Goal: Task Accomplishment & Management: Use online tool/utility

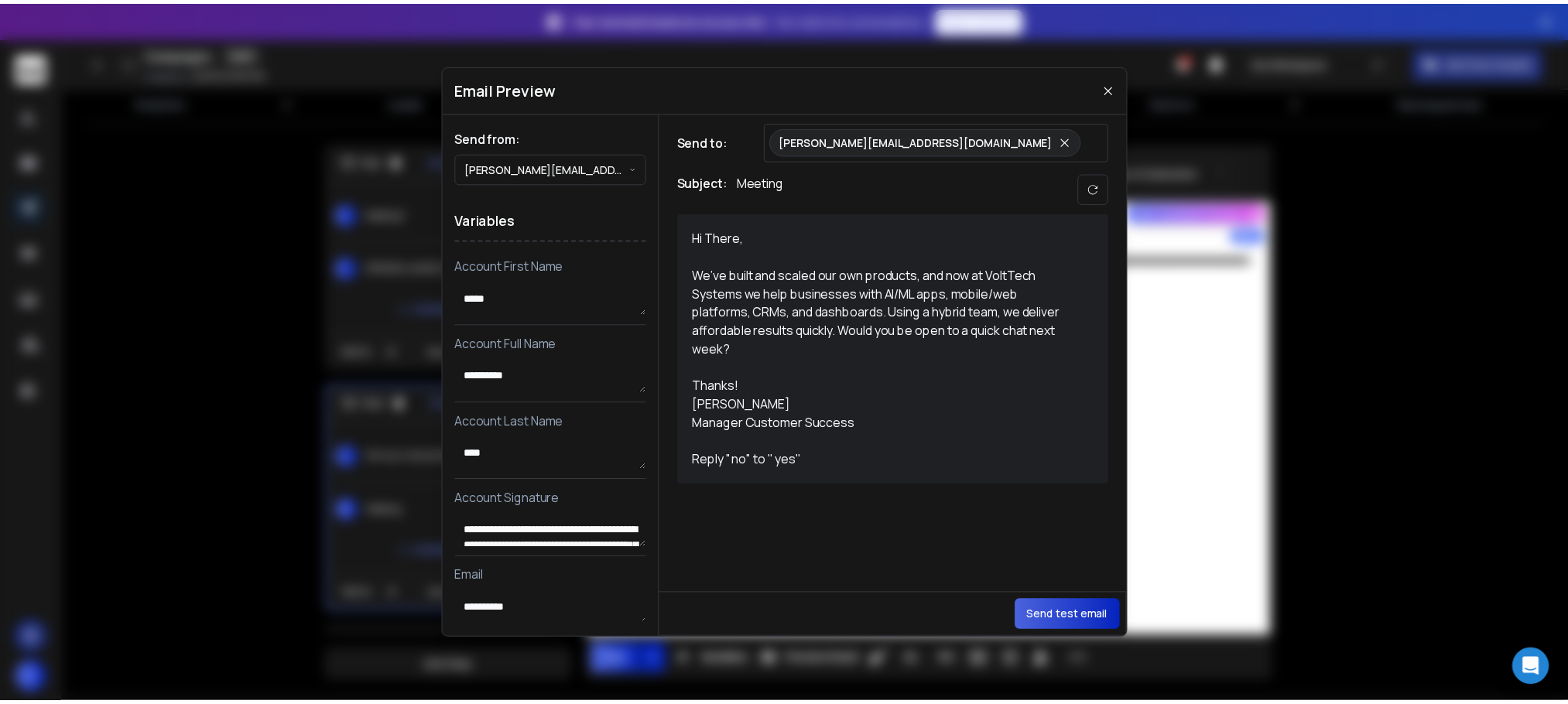
scroll to position [116, 0]
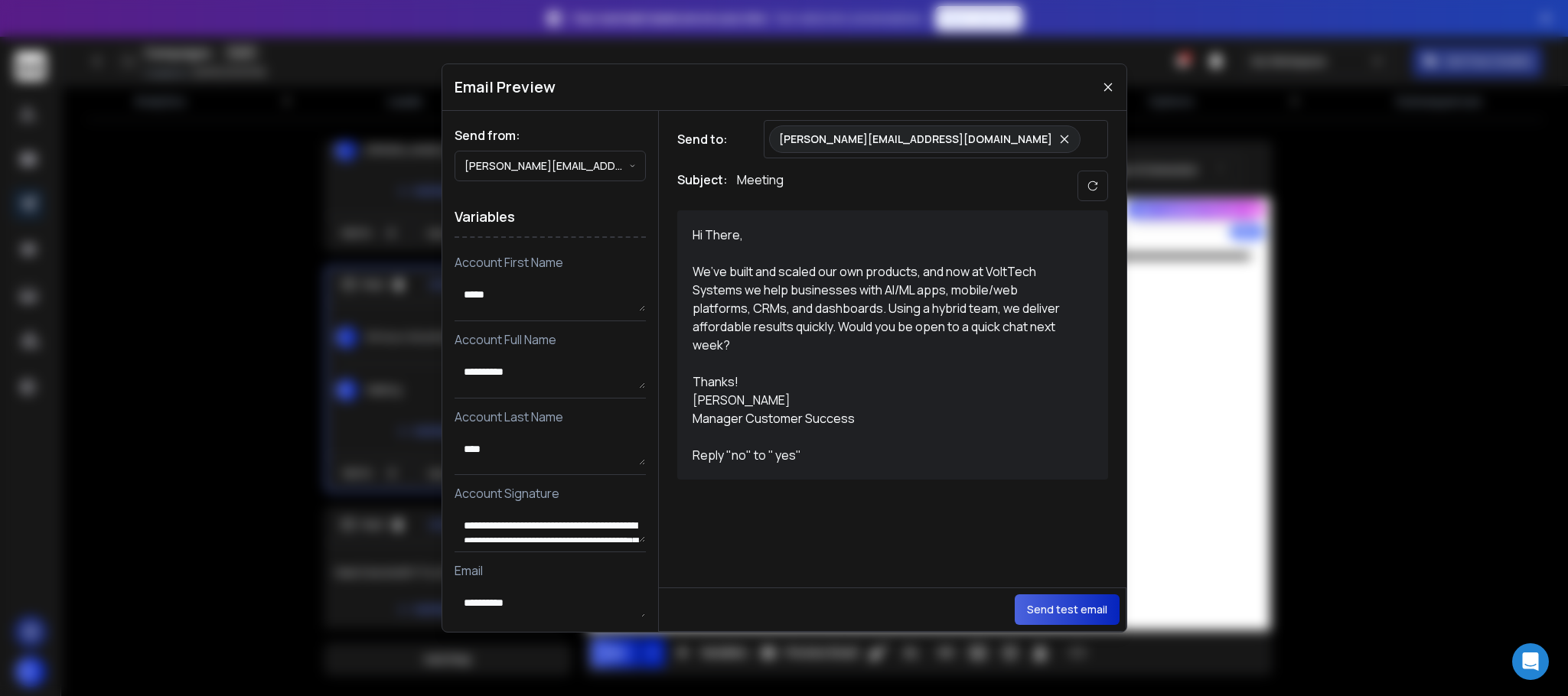
click at [1104, 86] on icon at bounding box center [1108, 87] width 12 height 12
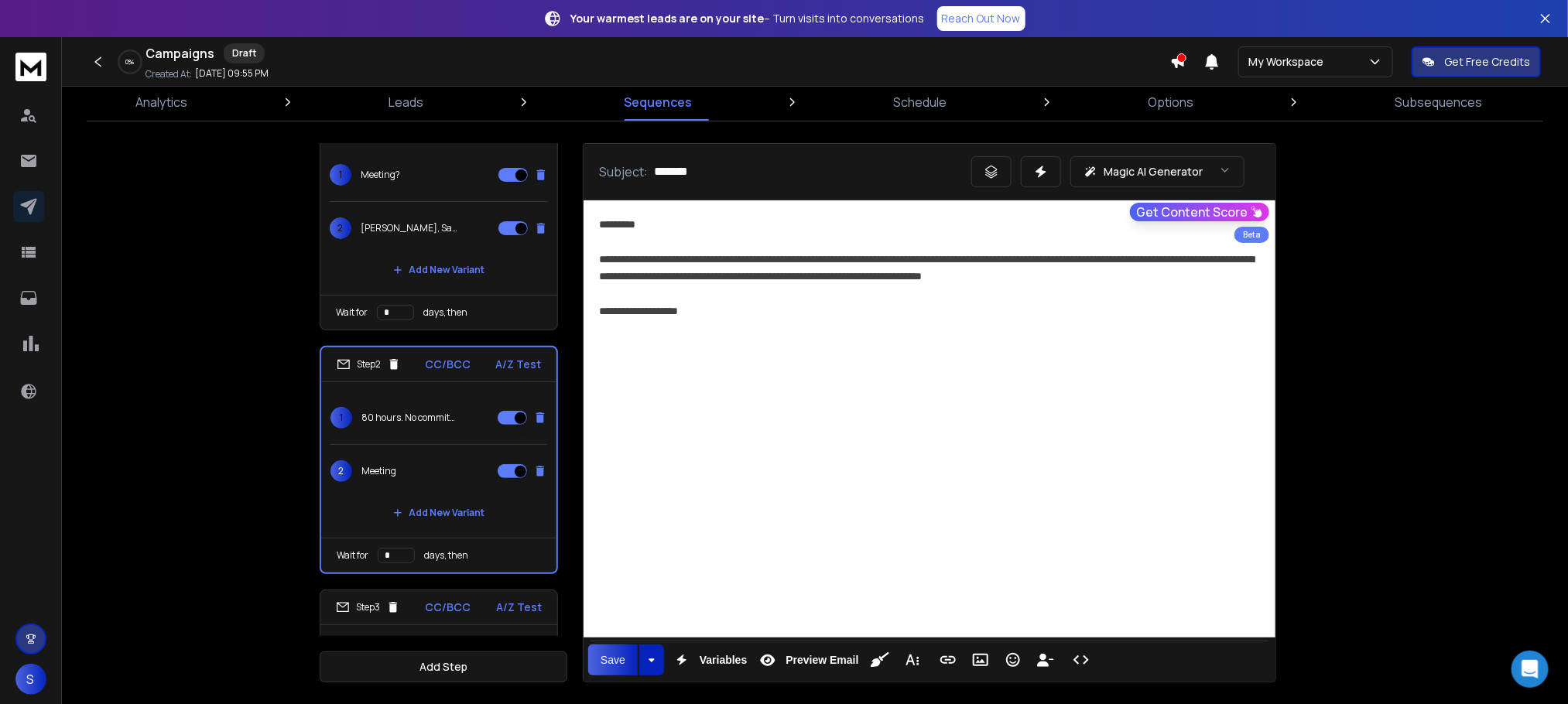
scroll to position [0, 0]
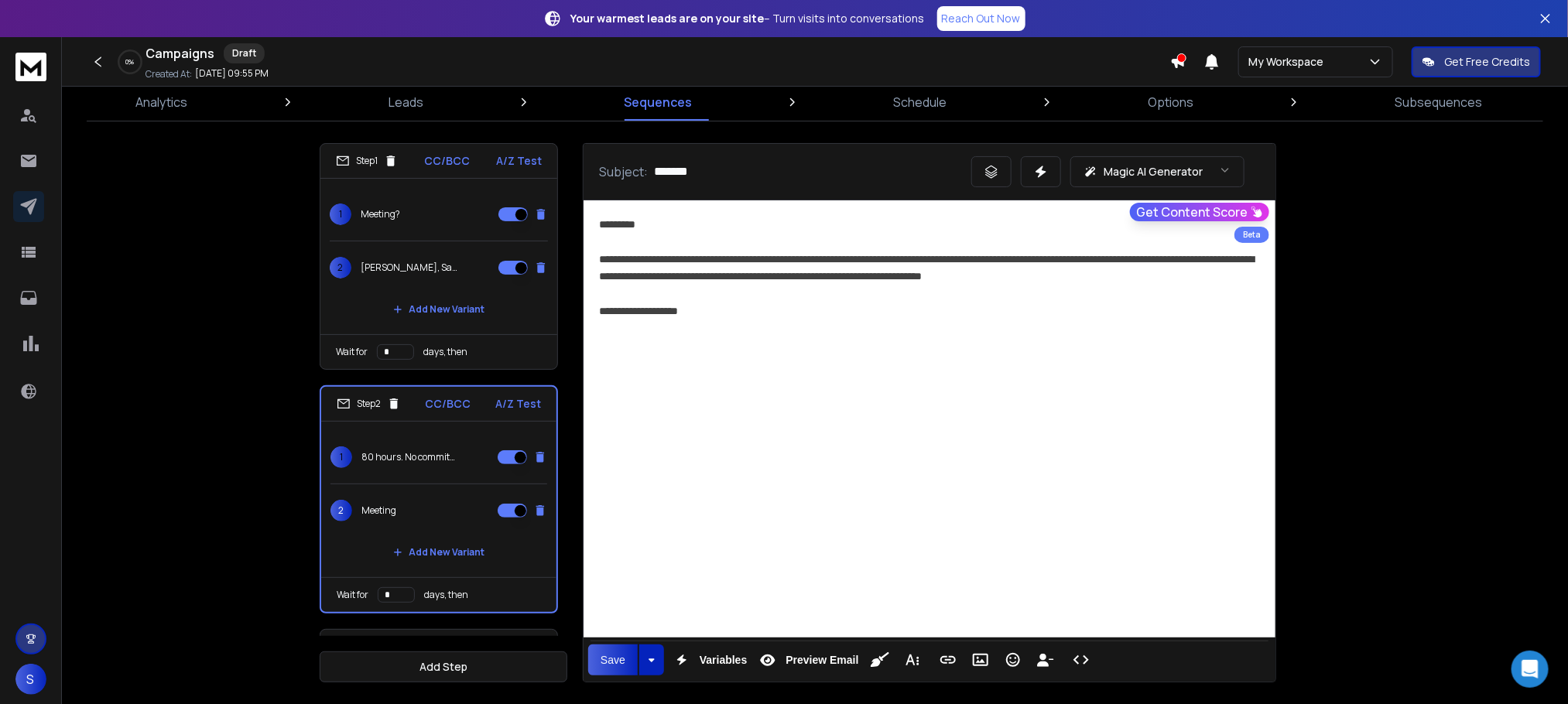
click at [436, 209] on div "1 Meeting?" at bounding box center [439, 215] width 218 height 54
type input "********"
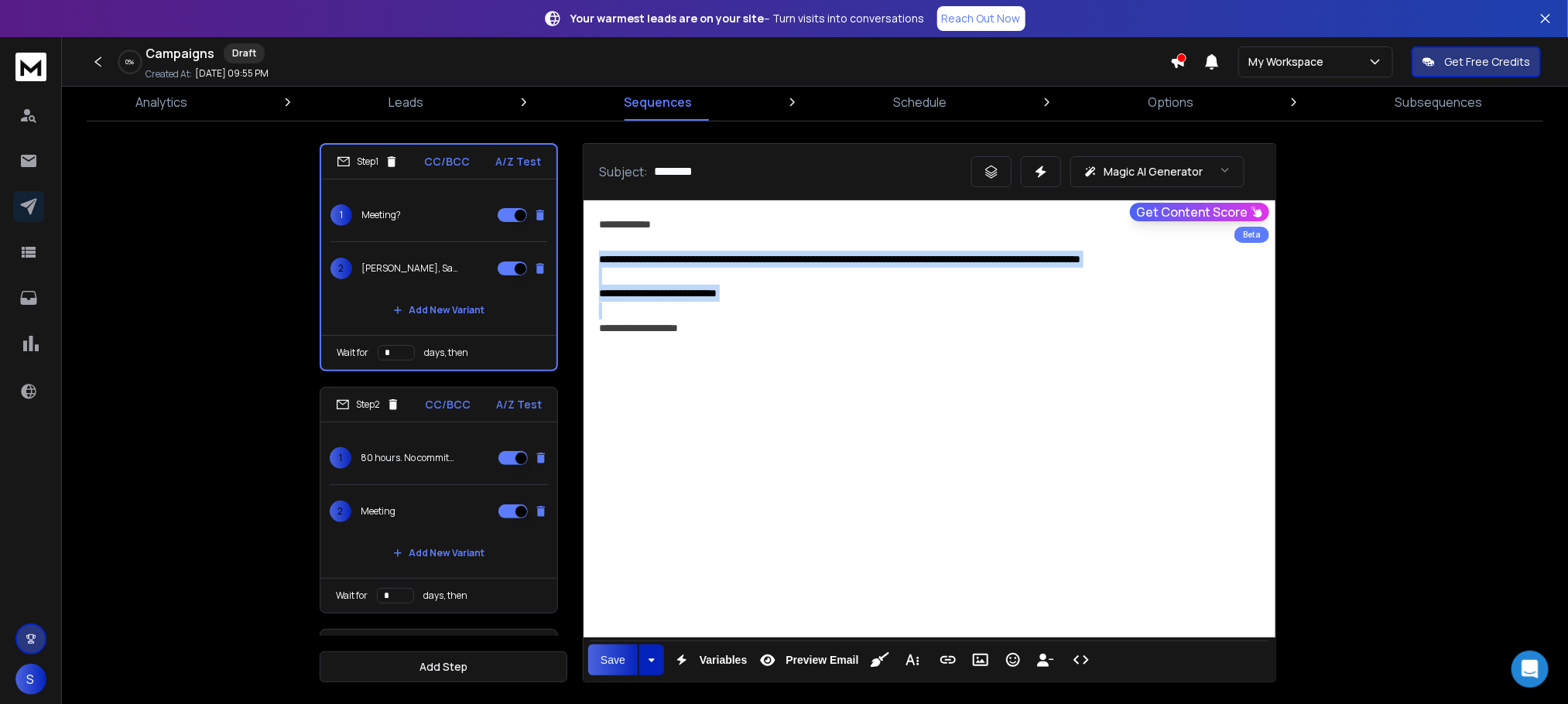
copy div "**********"
drag, startPoint x: 769, startPoint y: 305, endPoint x: 550, endPoint y: 251, distance: 225.6
click at [550, 251] on div "Step 1 CC/BCC A/Z Test 1 Meeting? 2 [PERSON_NAME], Say "yes" to connect Add New…" at bounding box center [815, 413] width 991 height 539
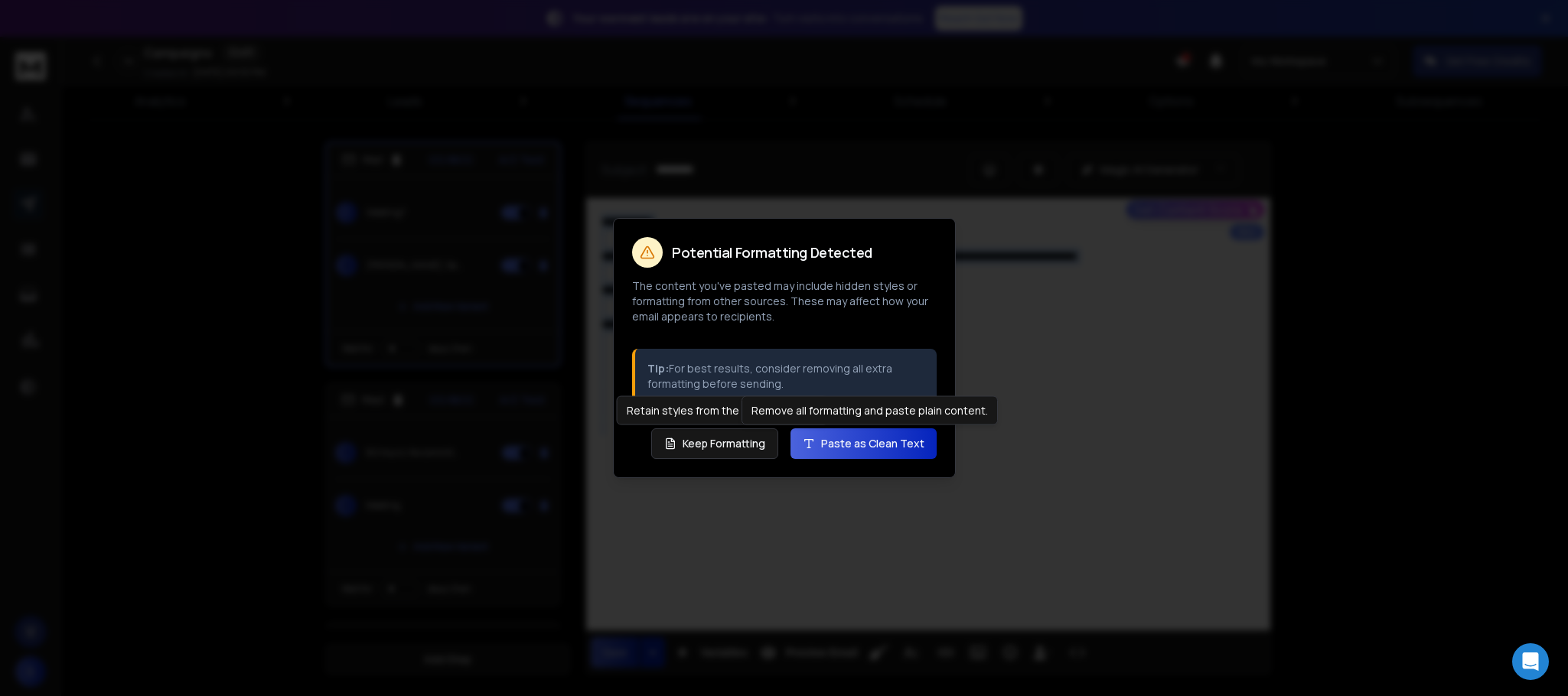
click at [855, 437] on button "Paste as Clean Text" at bounding box center [863, 443] width 146 height 30
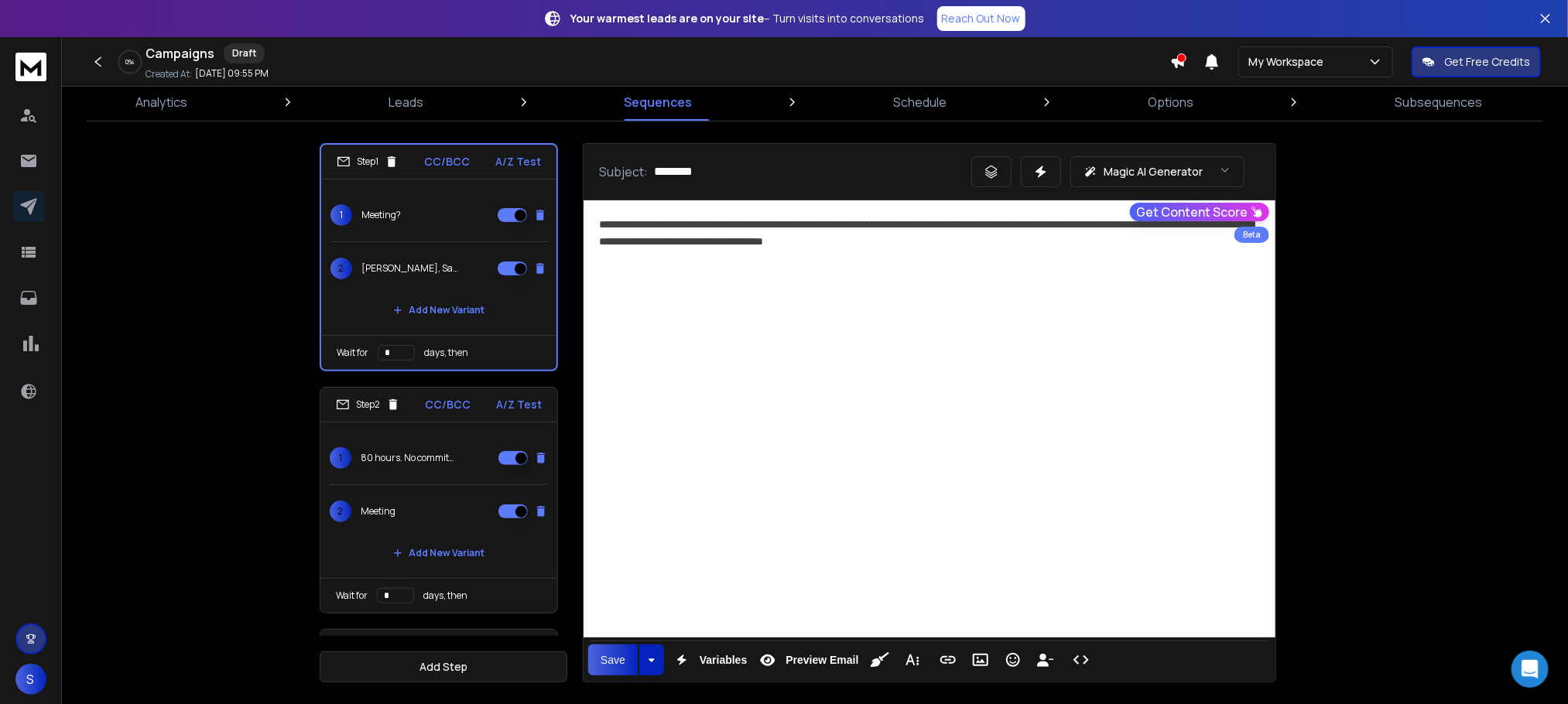
click at [757, 228] on div "**********" at bounding box center [929, 233] width 660 height 35
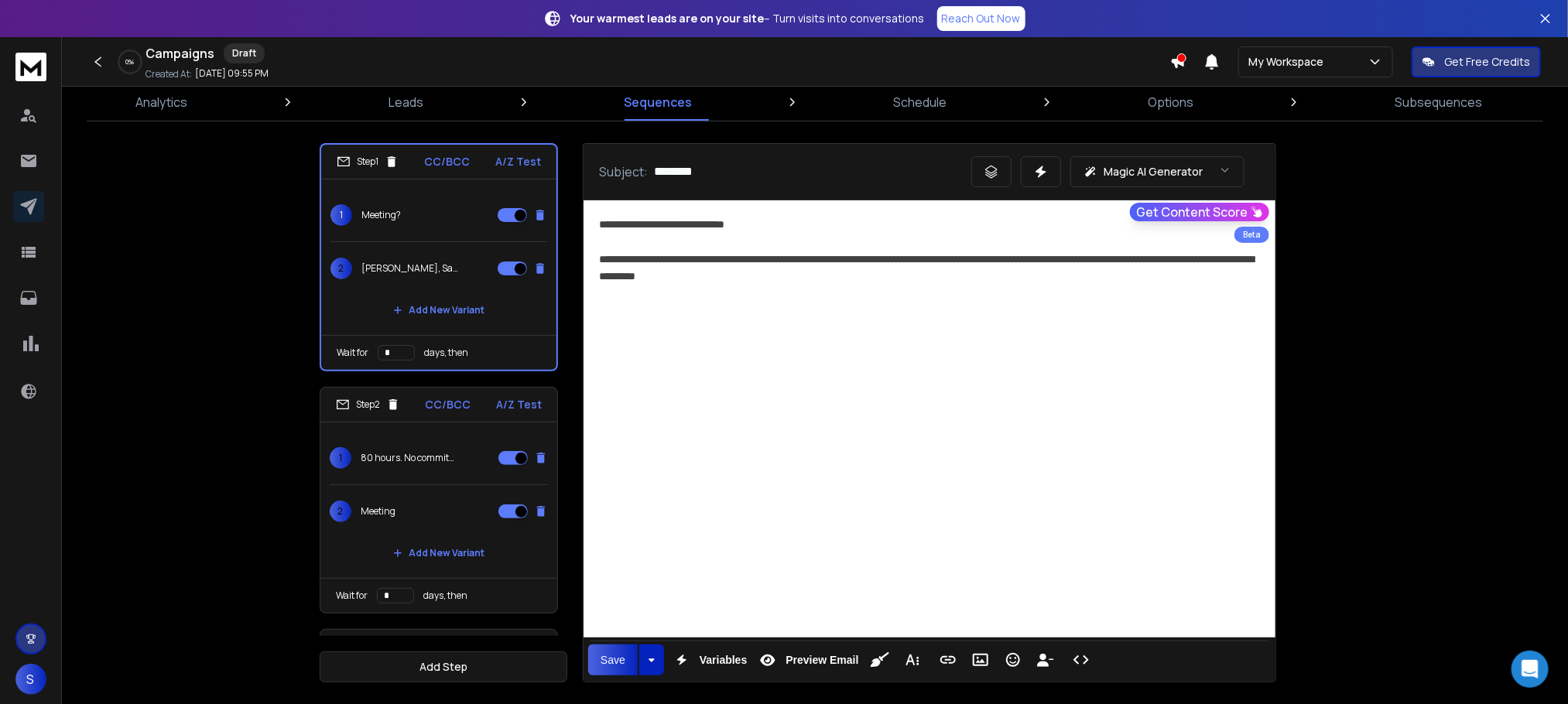
click at [462, 288] on div "2 [PERSON_NAME], Say "yes" to connect" at bounding box center [439, 269] width 217 height 53
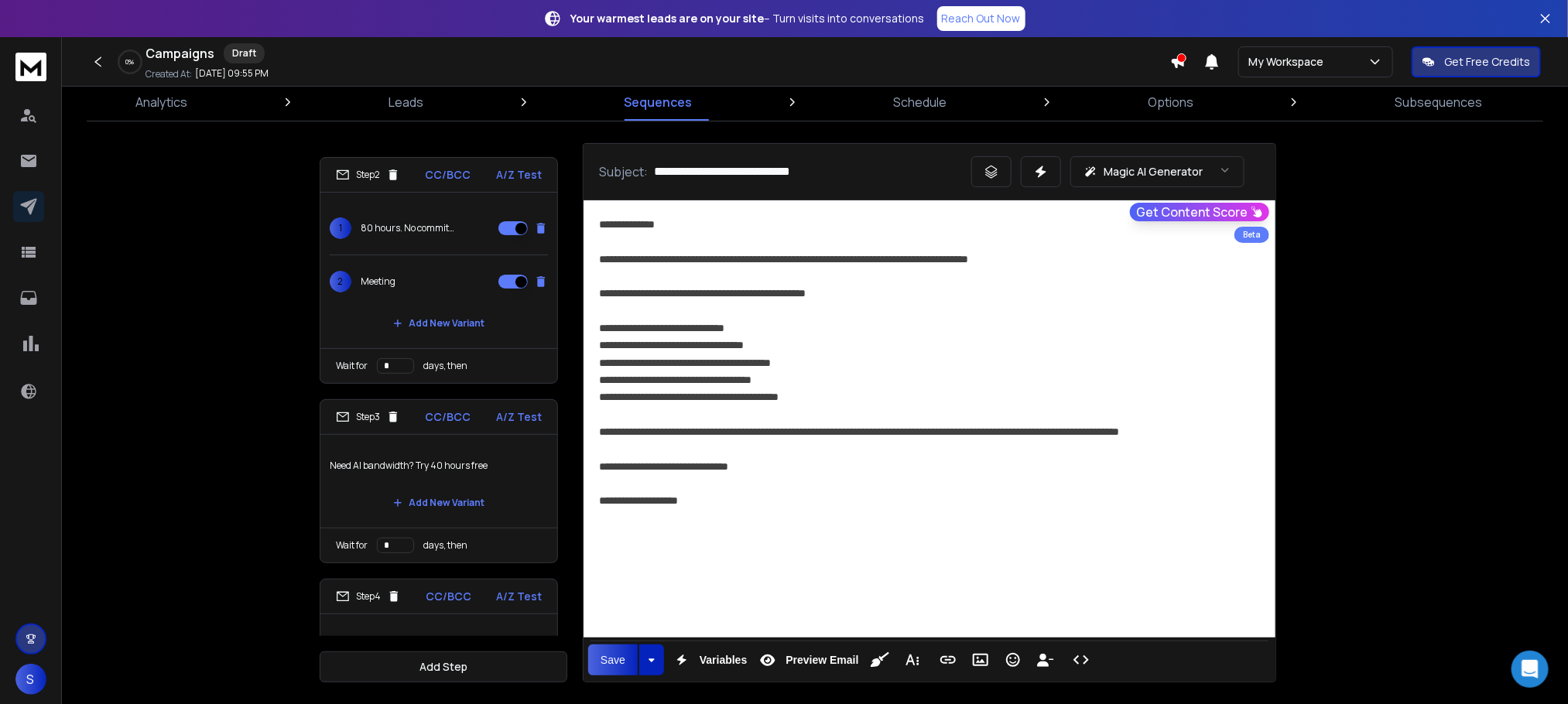
scroll to position [232, 0]
click at [426, 265] on div "2 Meeting" at bounding box center [439, 279] width 218 height 53
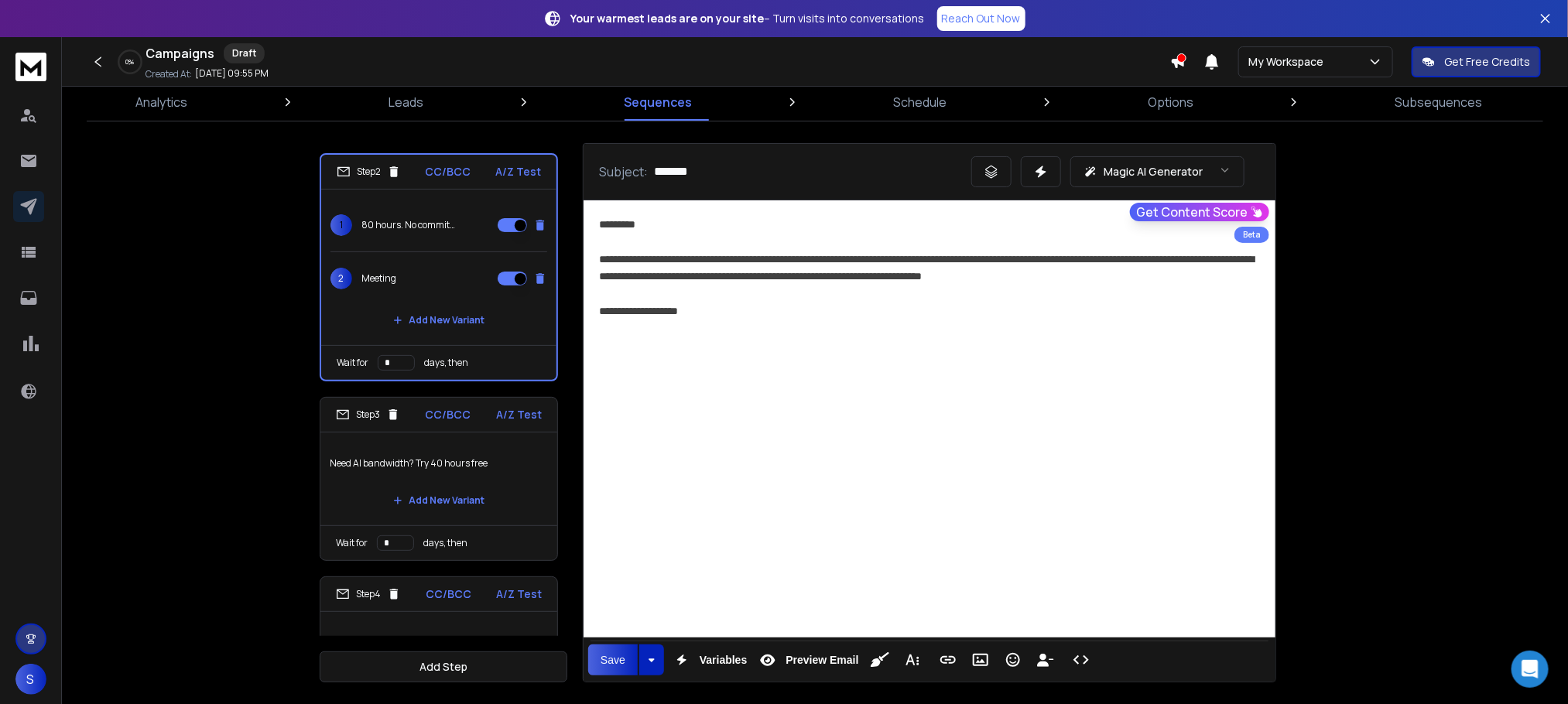
click at [441, 225] on p "80 hours. No commitment." at bounding box center [411, 225] width 99 height 13
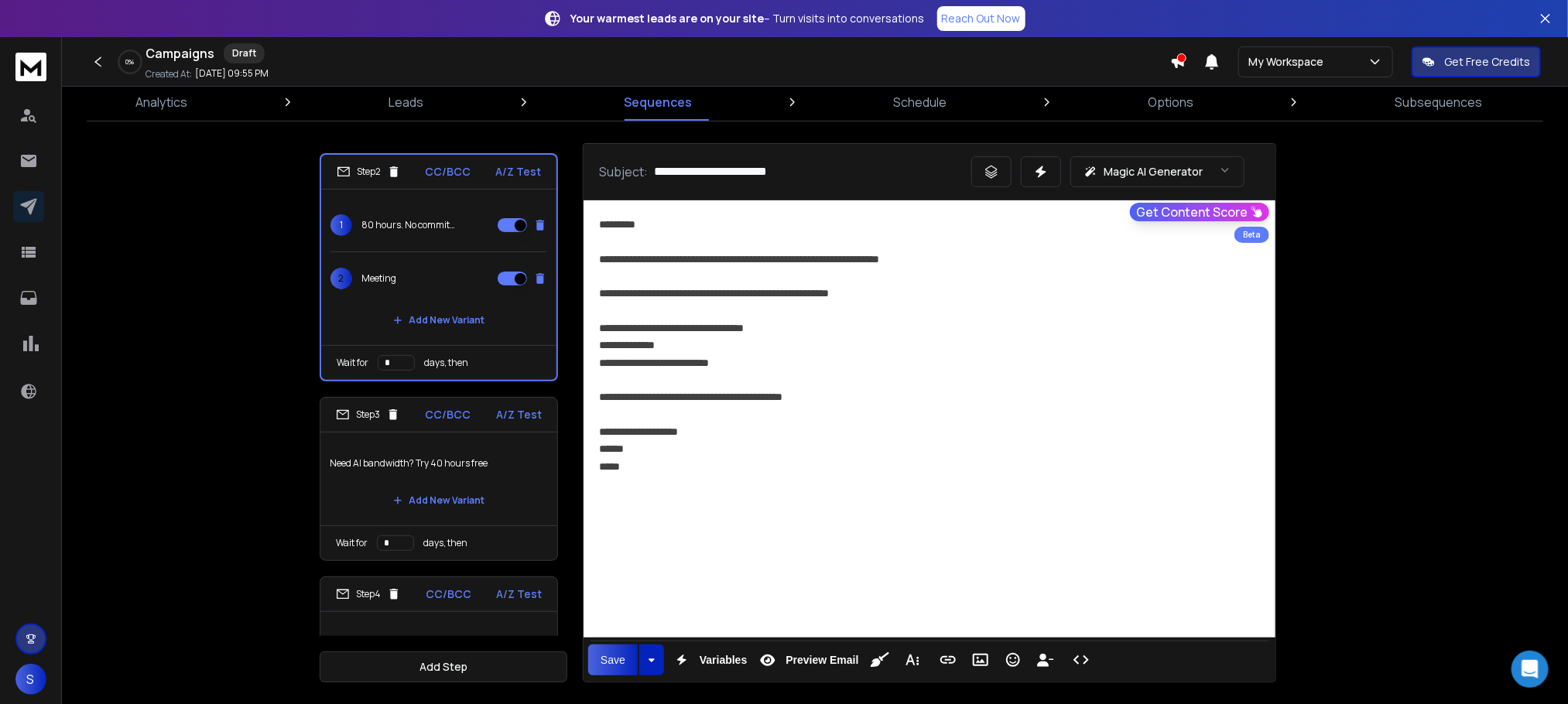
click at [411, 462] on p "Need AI bandwidth? Try 40 hours free" at bounding box center [439, 463] width 218 height 43
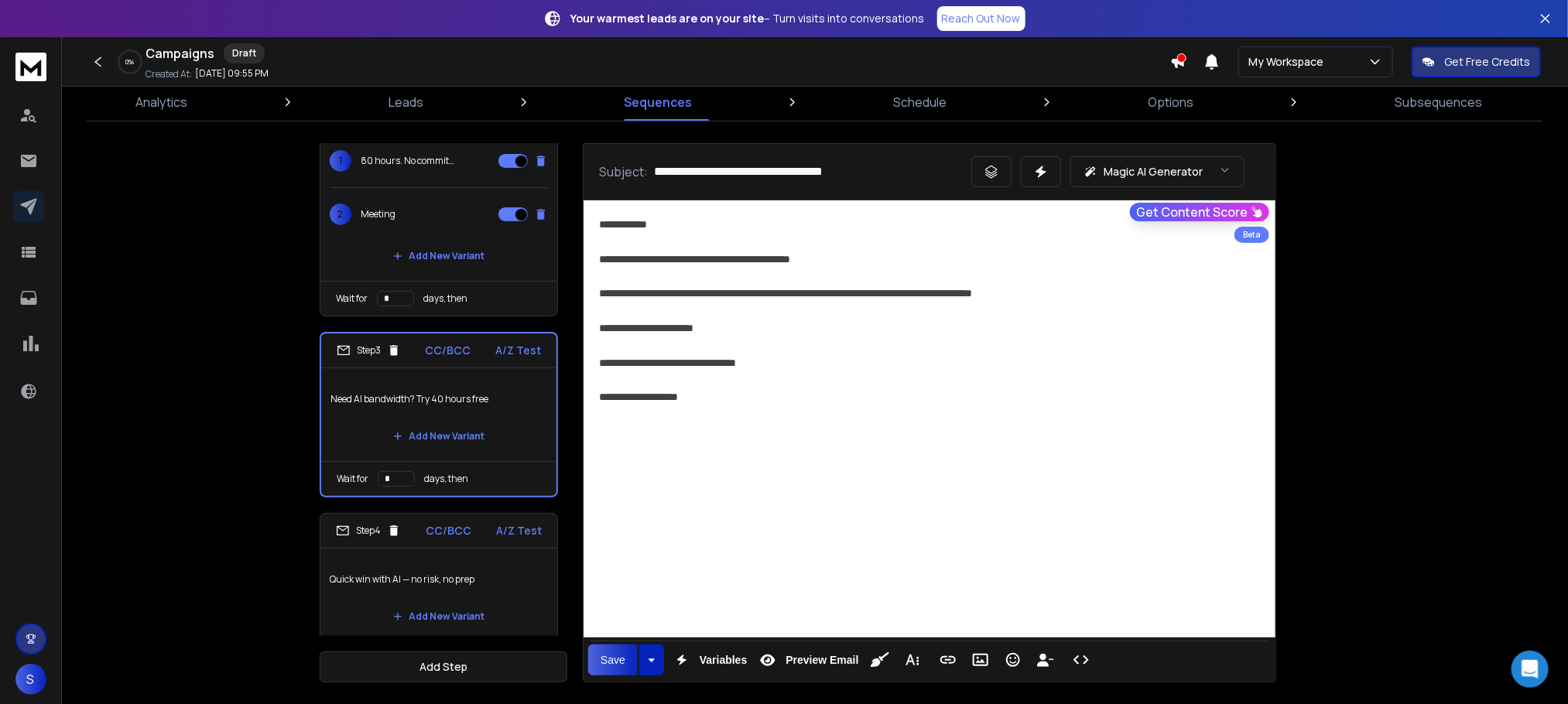
scroll to position [348, 0]
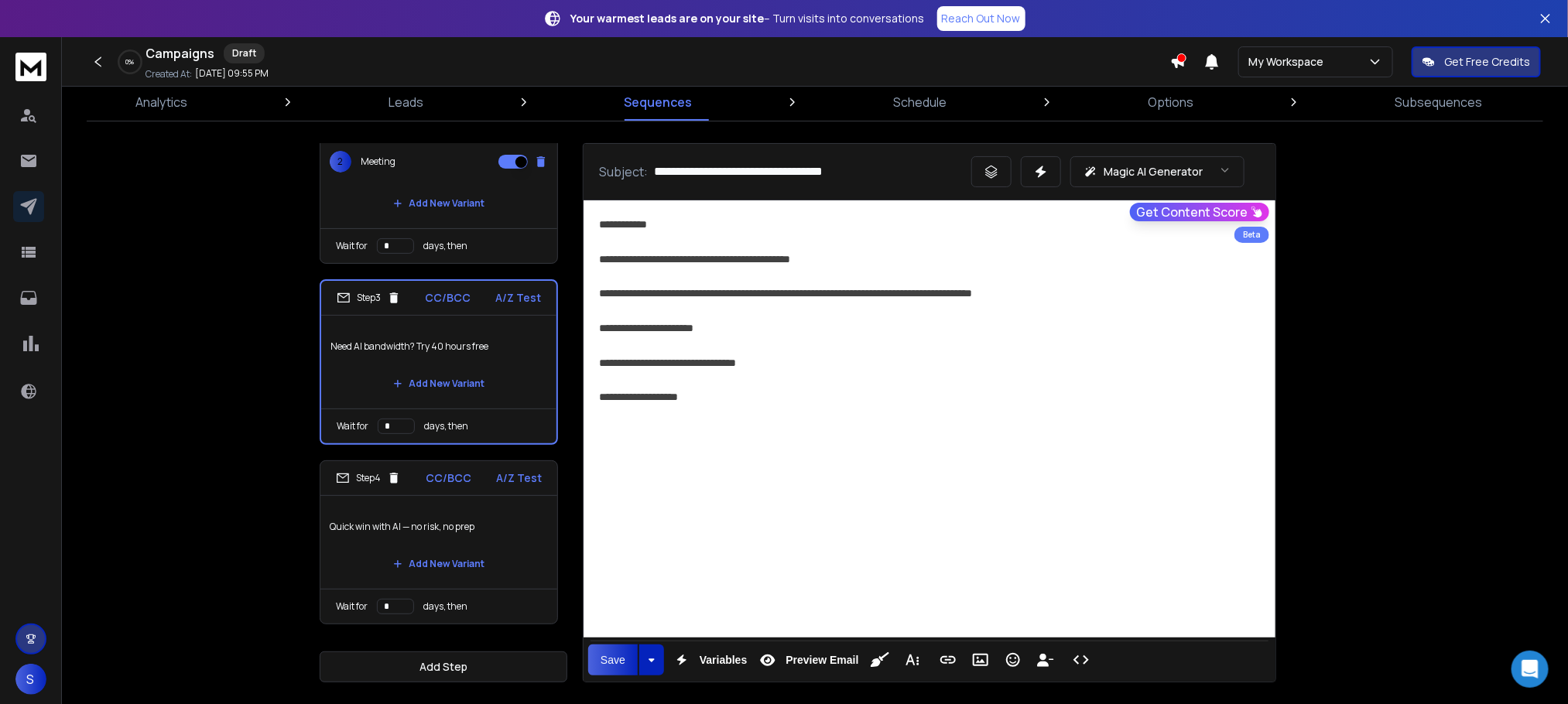
click at [407, 525] on p "Quick win with AI — no risk, no prep" at bounding box center [439, 527] width 218 height 43
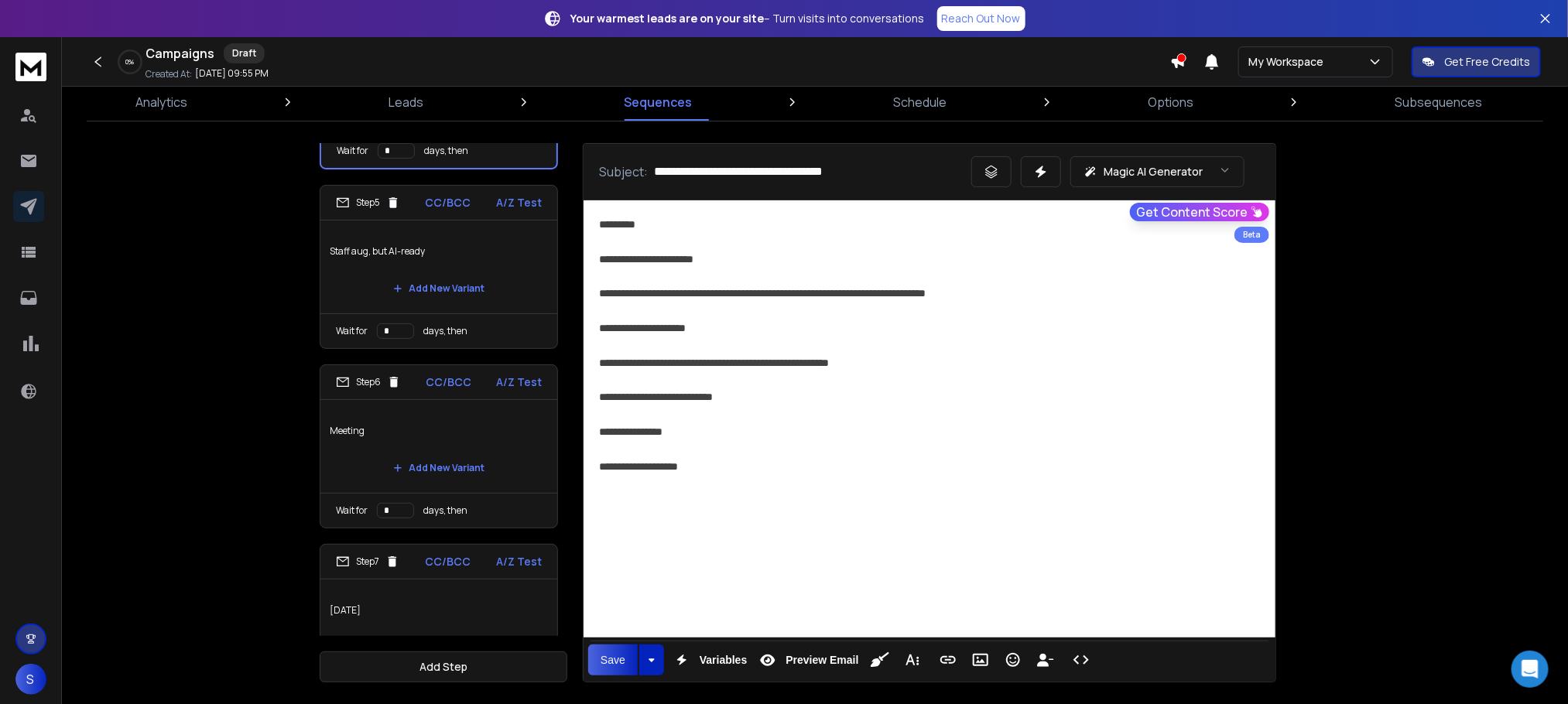
scroll to position [813, 0]
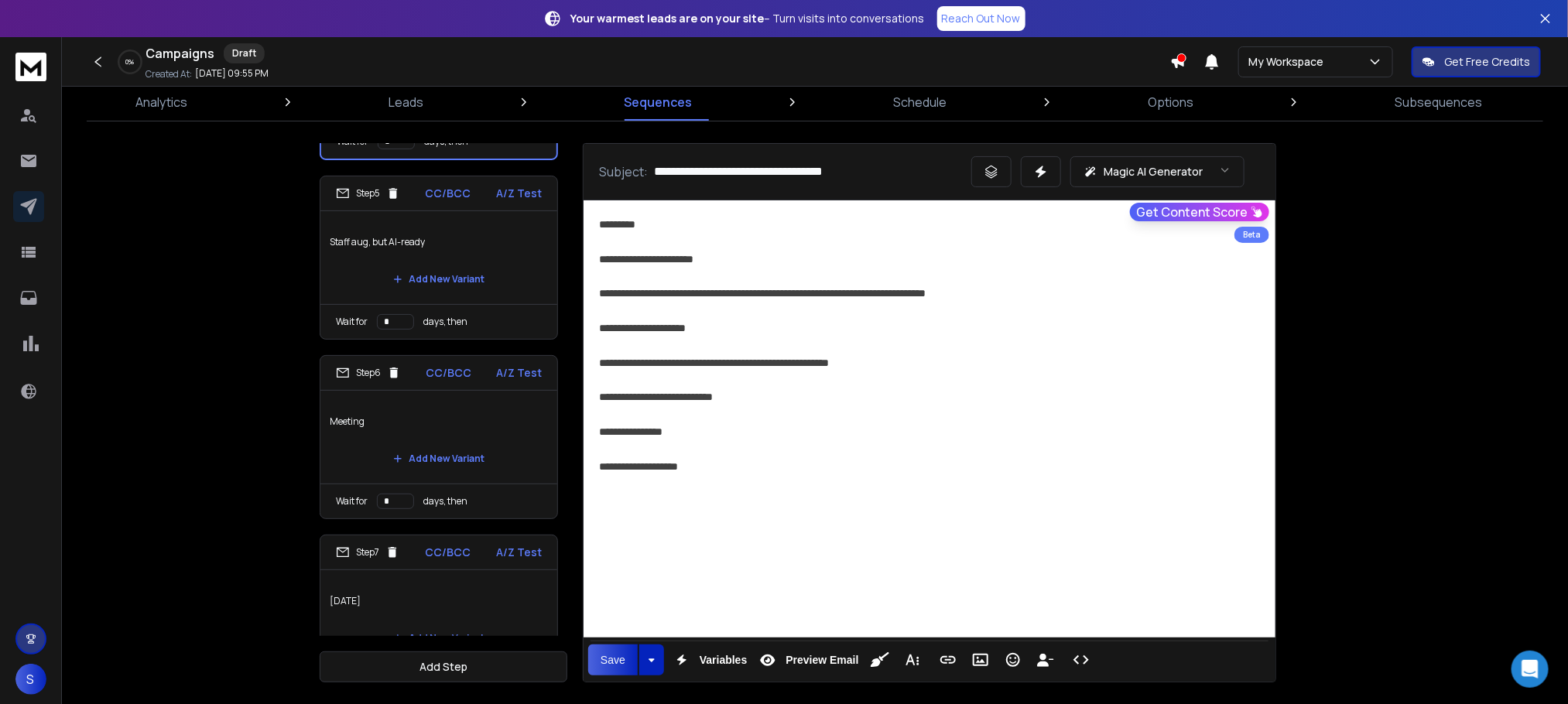
click at [510, 239] on p "Staff aug, but AI-ready" at bounding box center [439, 242] width 218 height 43
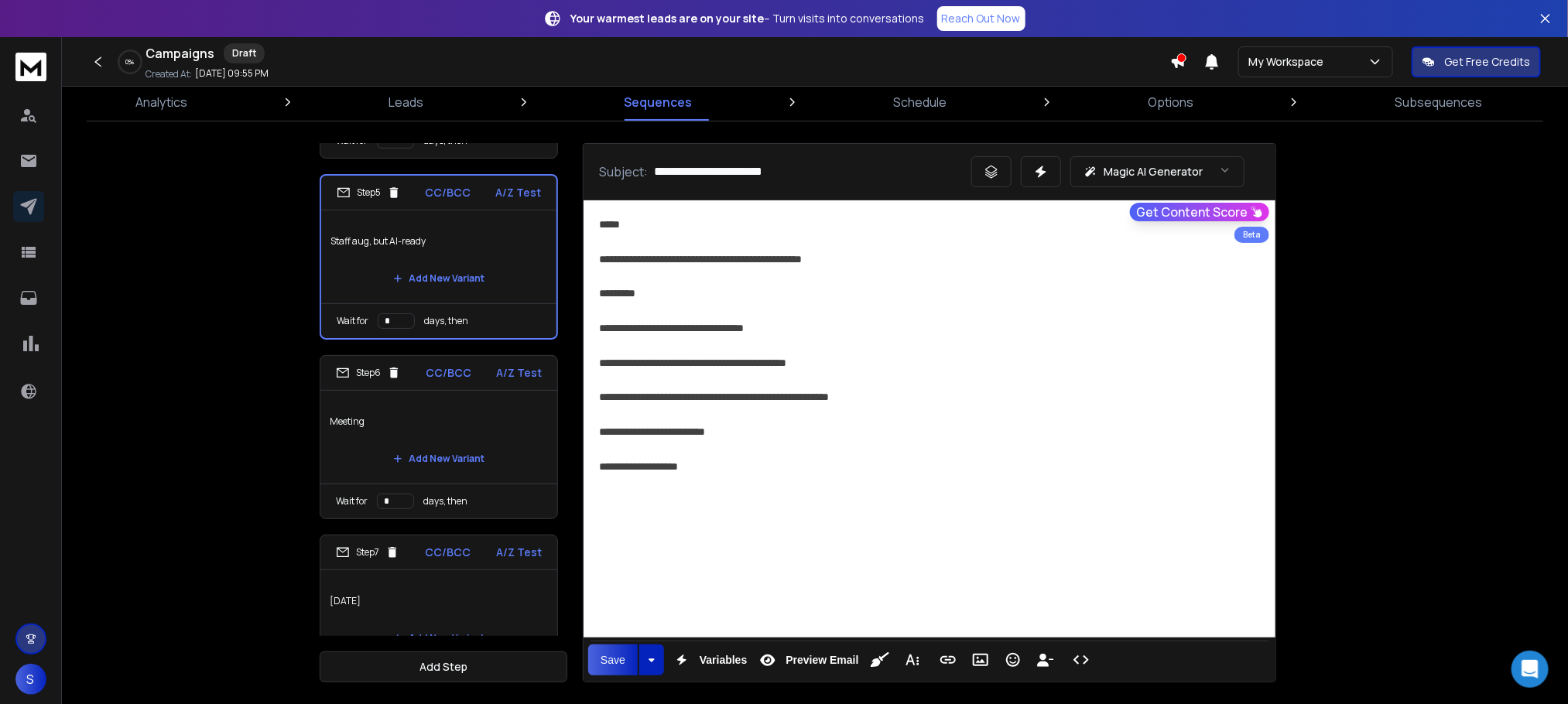
click at [472, 404] on div "Meeting Add New Variant" at bounding box center [439, 437] width 237 height 93
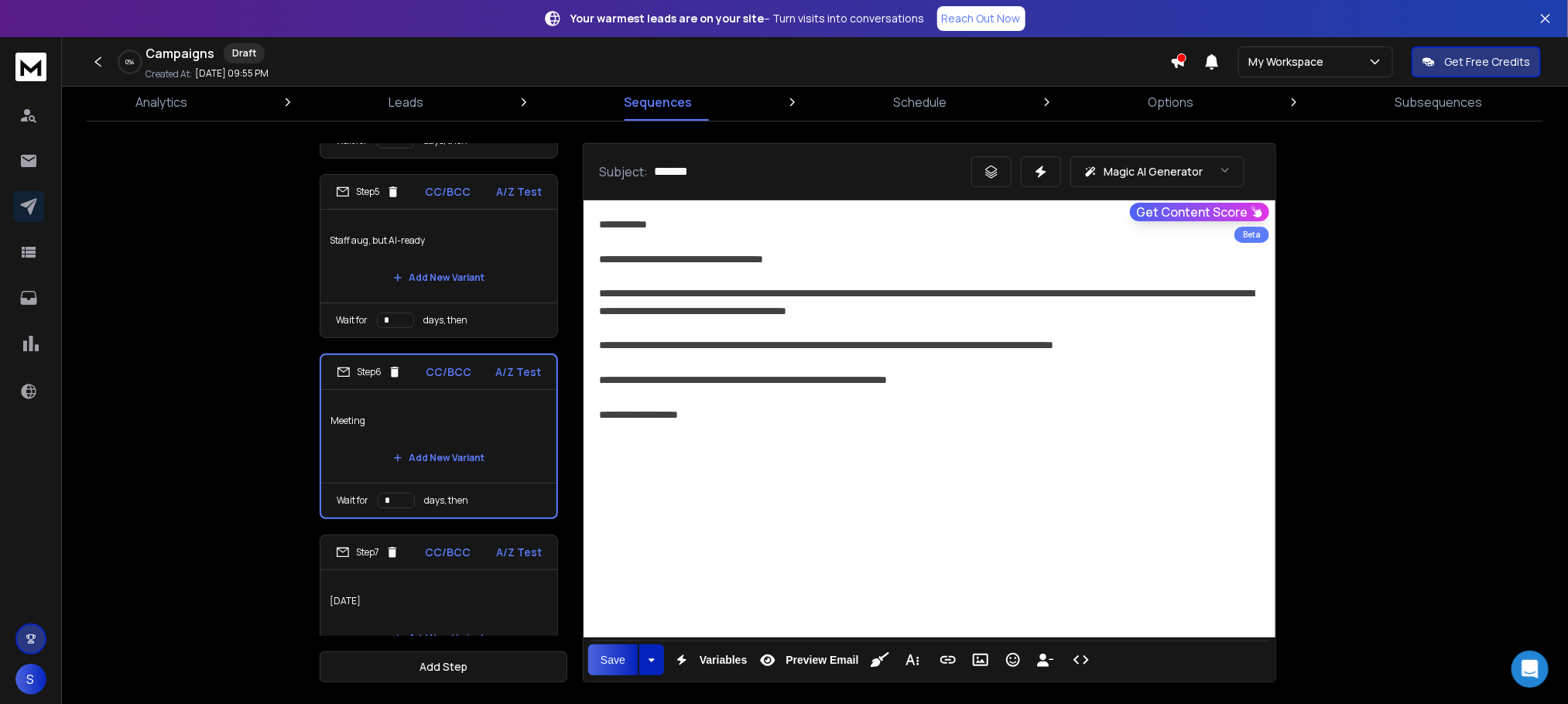
click at [472, 607] on p "[DATE]" at bounding box center [439, 601] width 218 height 43
type input "*********"
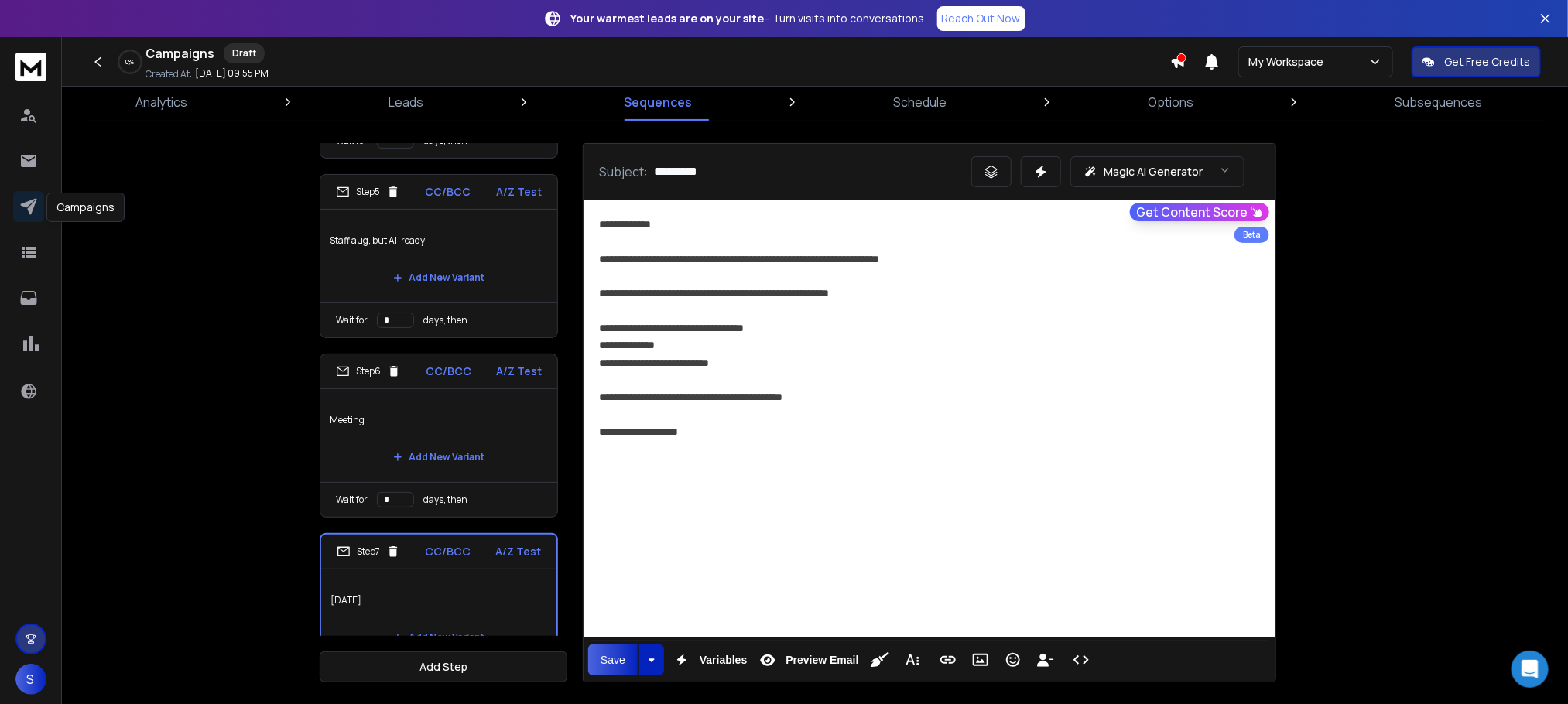
click at [32, 209] on icon at bounding box center [29, 207] width 19 height 19
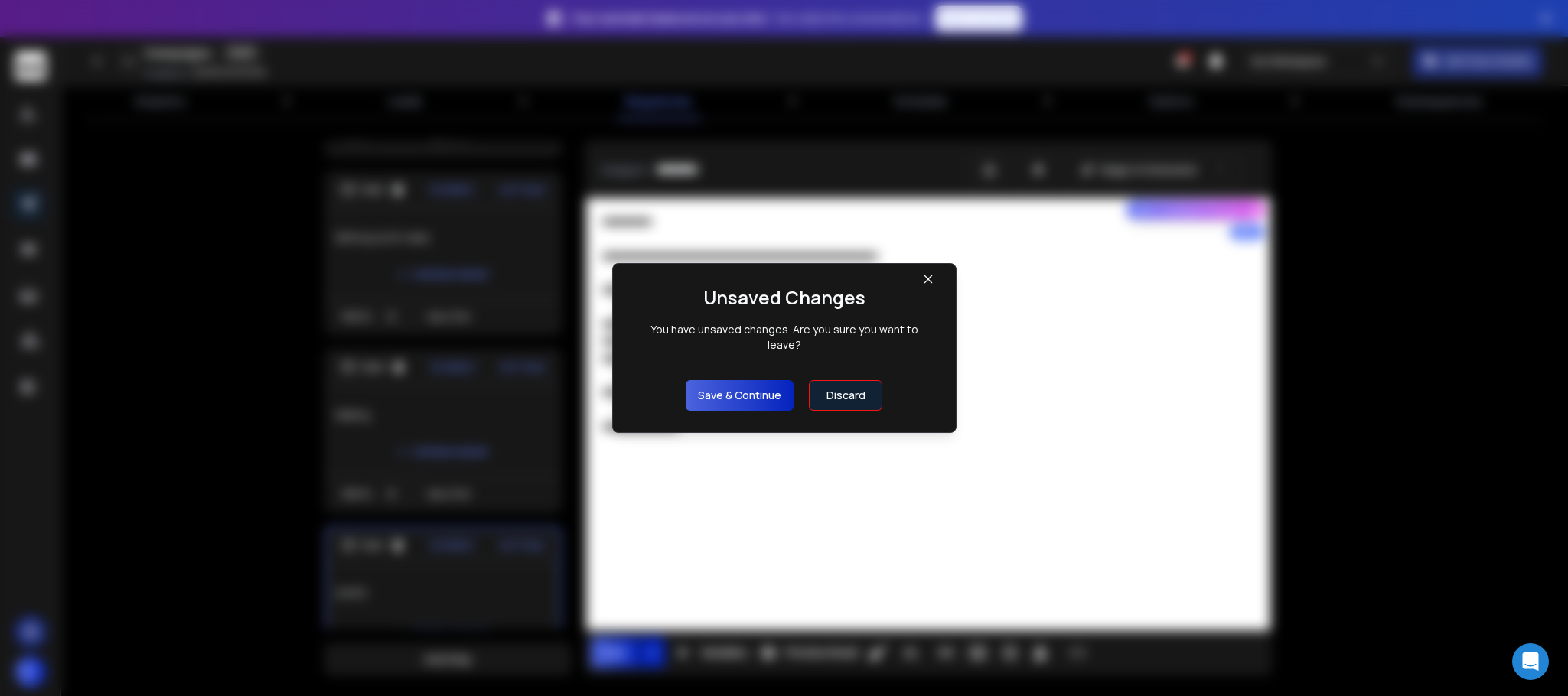
click at [854, 388] on button "Discard" at bounding box center [846, 395] width 73 height 30
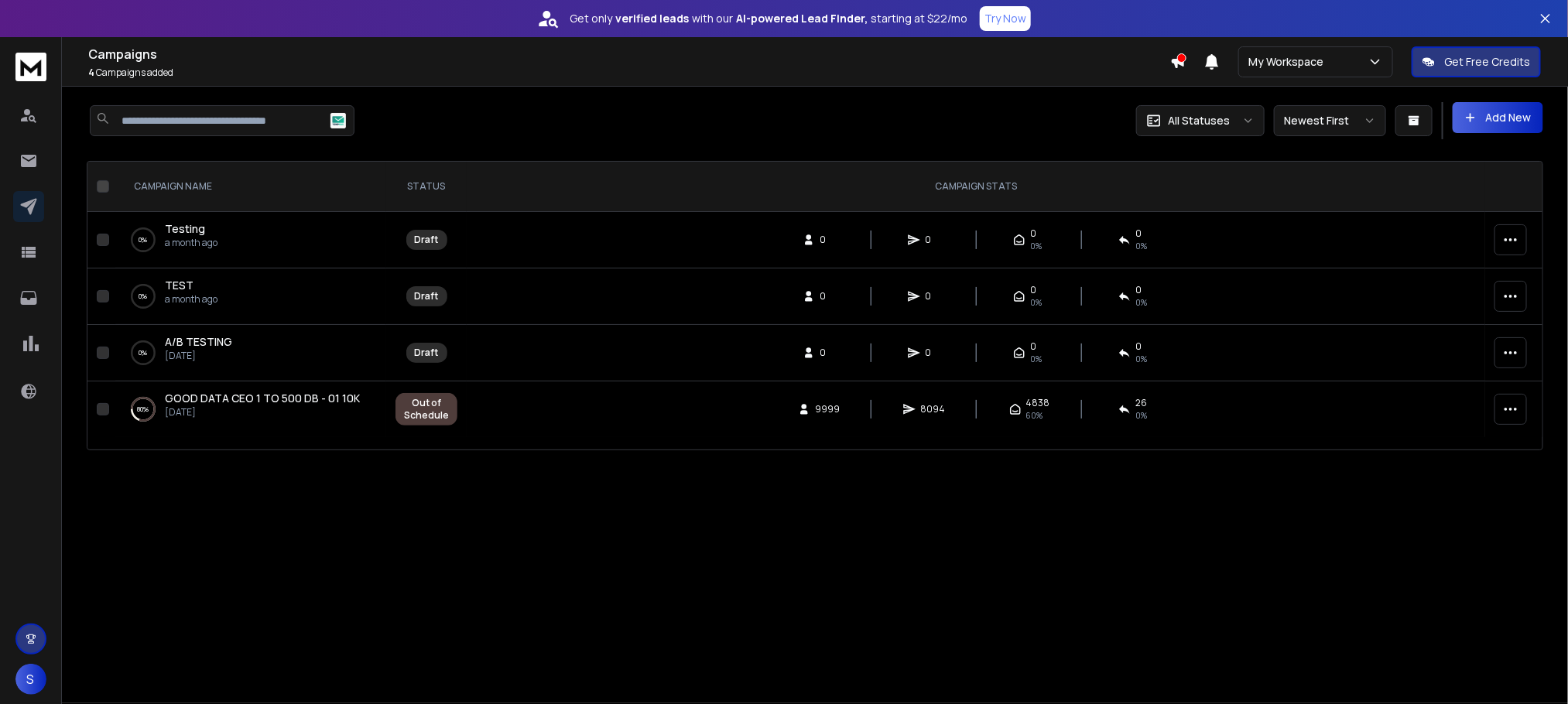
click at [198, 293] on h1 "TEST" at bounding box center [191, 286] width 53 height 16
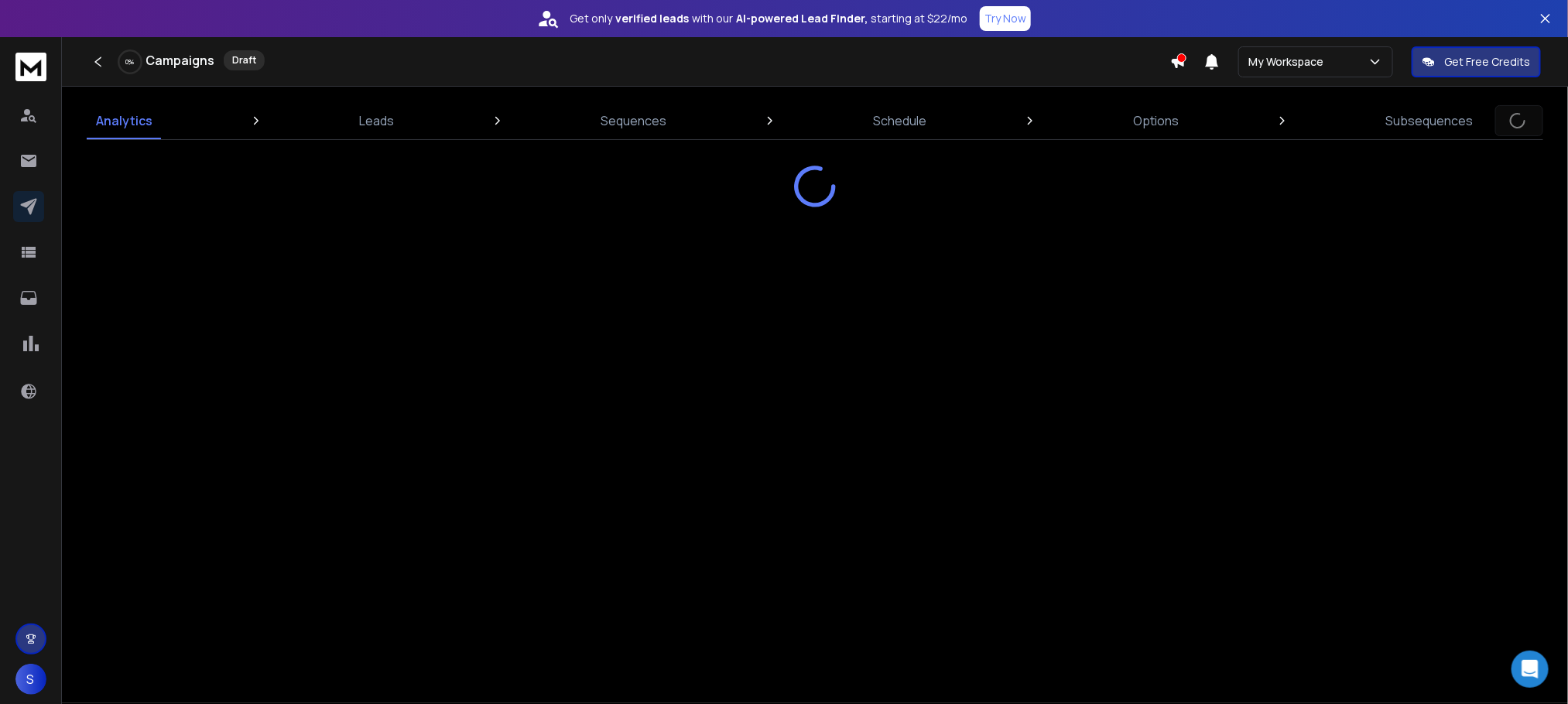
click at [179, 284] on div at bounding box center [815, 513] width 1444 height 704
click at [622, 126] on p "Sequences" at bounding box center [634, 121] width 66 height 19
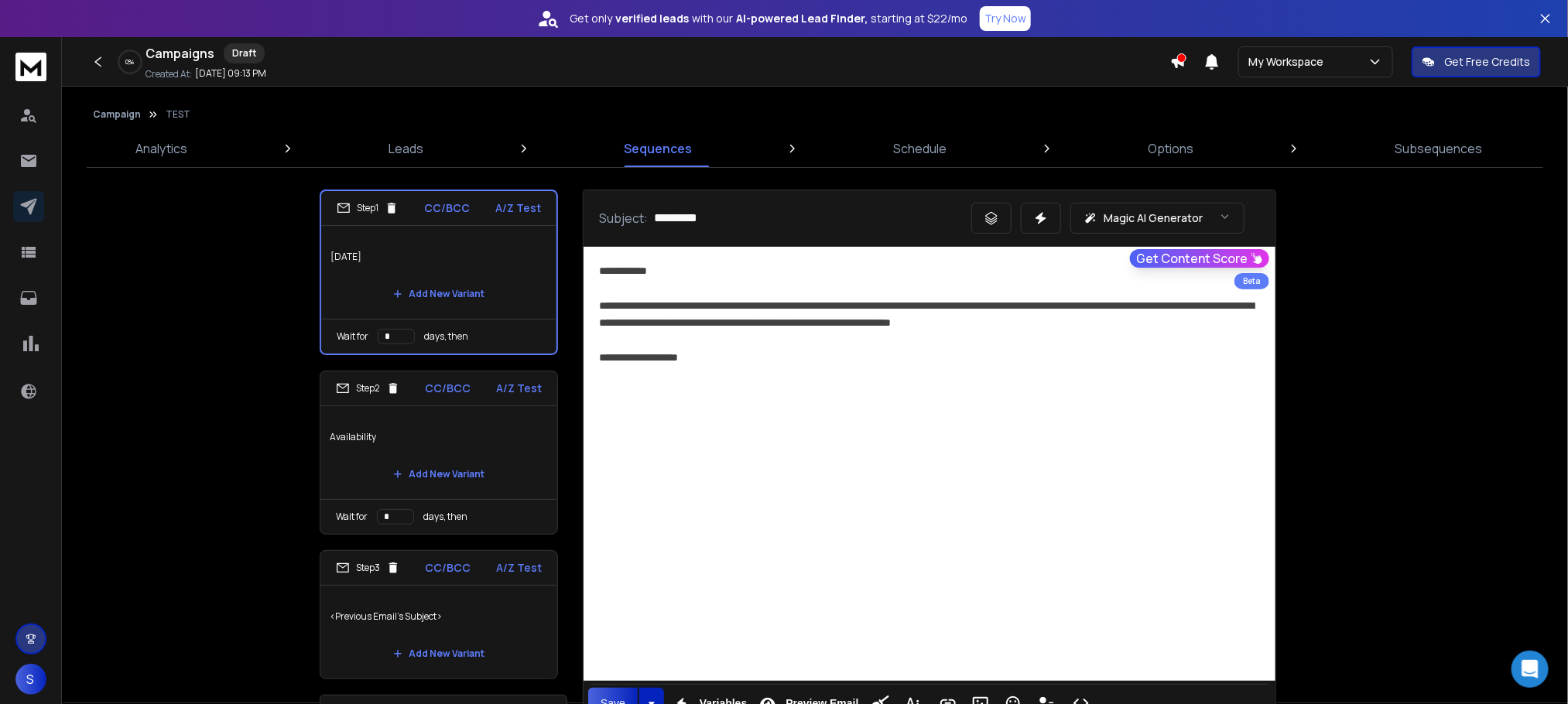
click at [455, 448] on p "Availability" at bounding box center [439, 437] width 218 height 43
type input "**********"
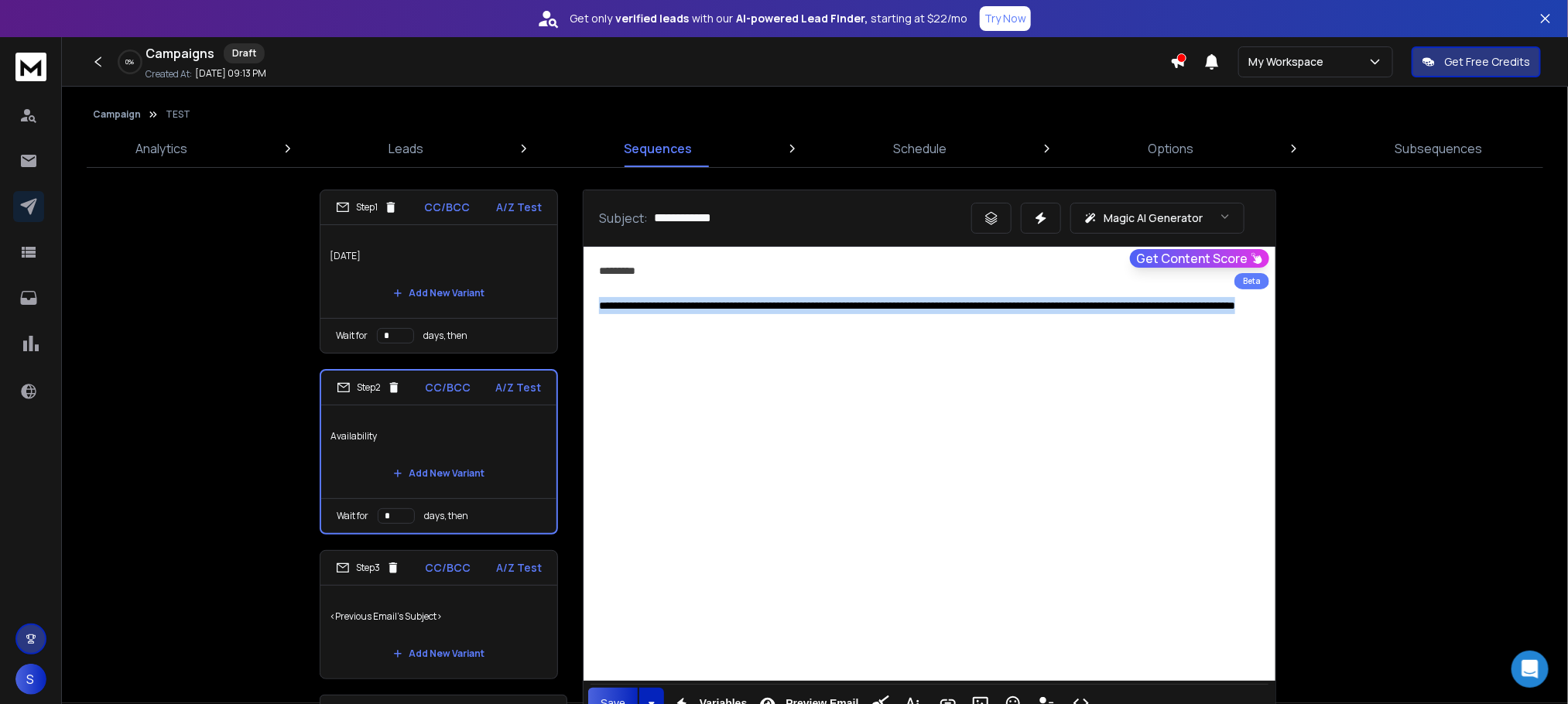
copy div "**********"
drag, startPoint x: 765, startPoint y: 337, endPoint x: 578, endPoint y: 312, distance: 188.7
click at [578, 312] on div "**********" at bounding box center [815, 458] width 991 height 536
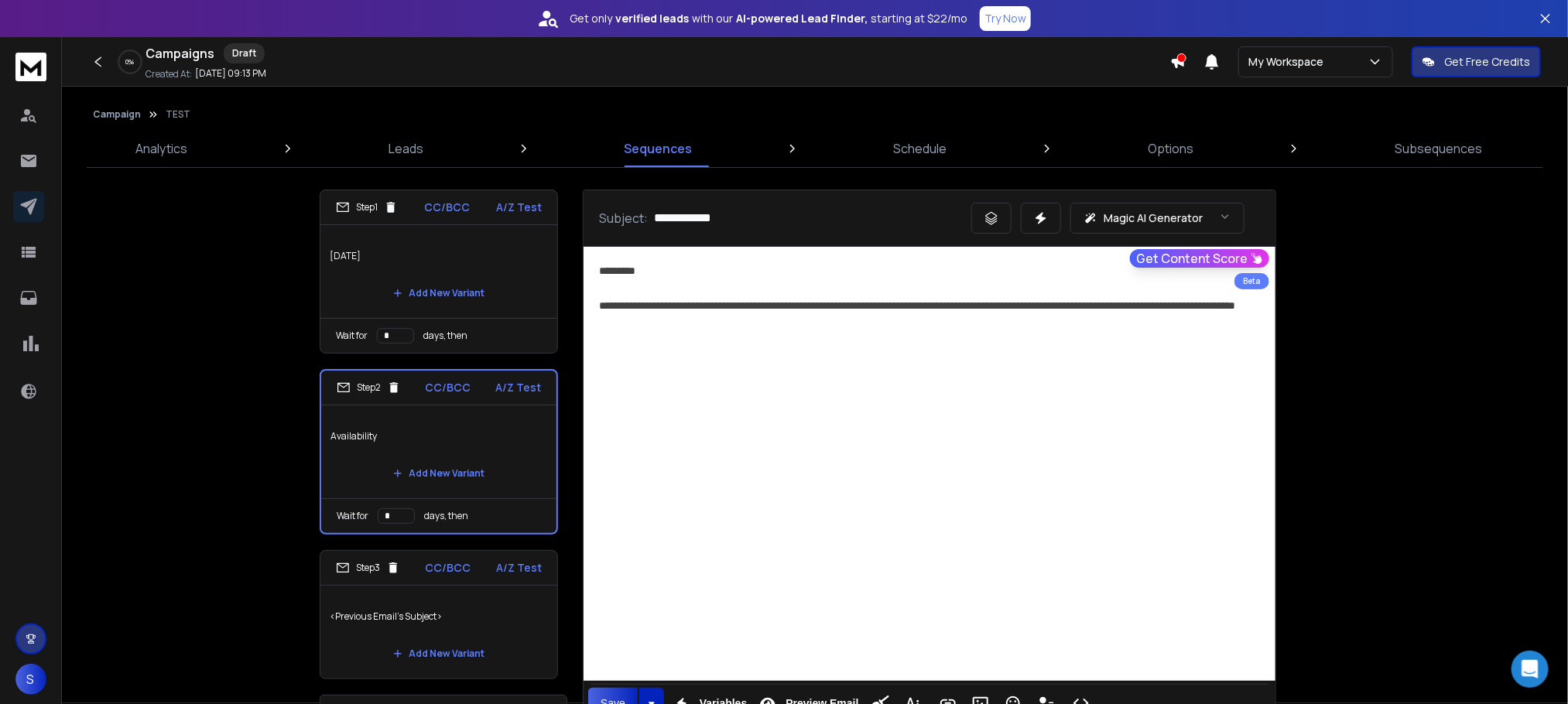
click at [762, 338] on div "**********" at bounding box center [929, 323] width 660 height 52
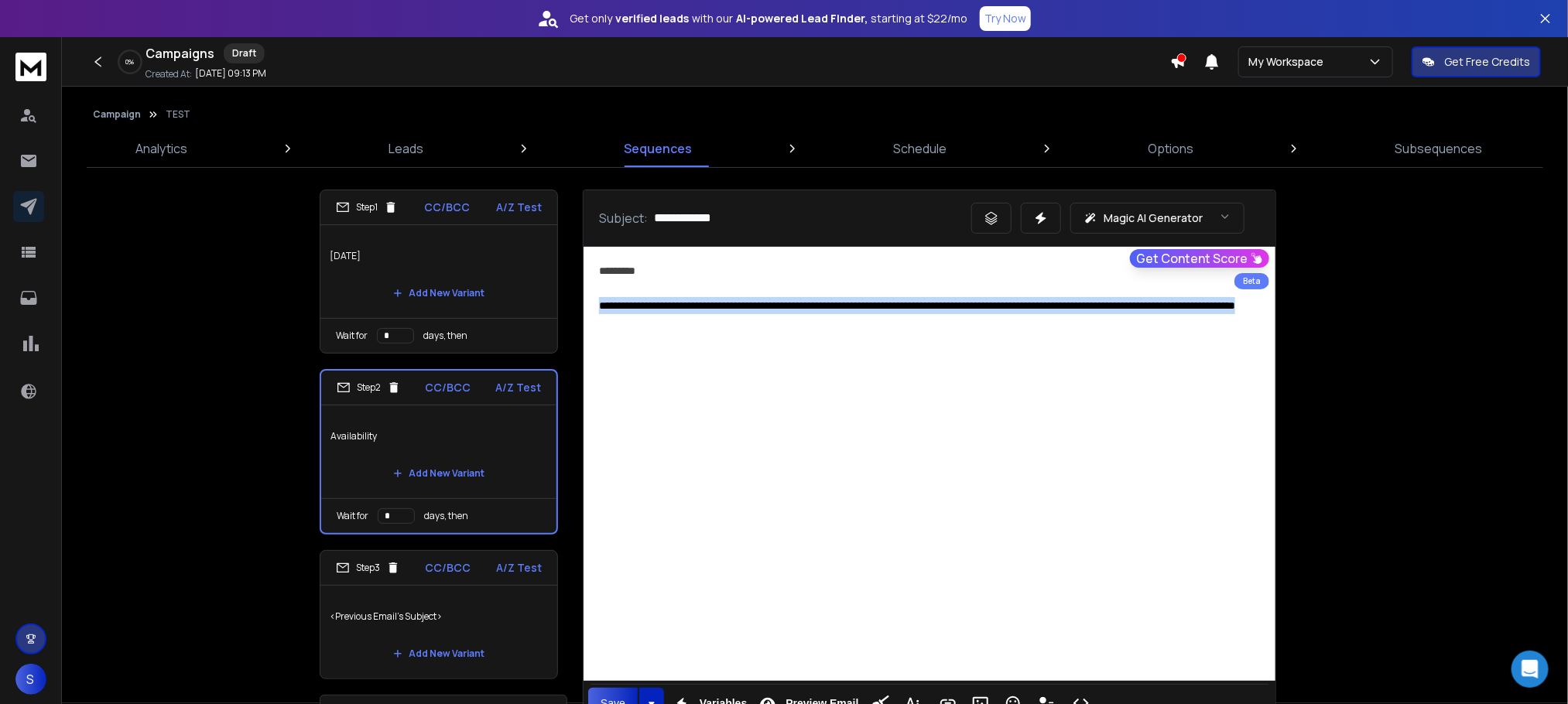
copy div "**********"
drag, startPoint x: 764, startPoint y: 321, endPoint x: 569, endPoint y: 304, distance: 195.7
click at [569, 304] on div "**********" at bounding box center [815, 458] width 991 height 536
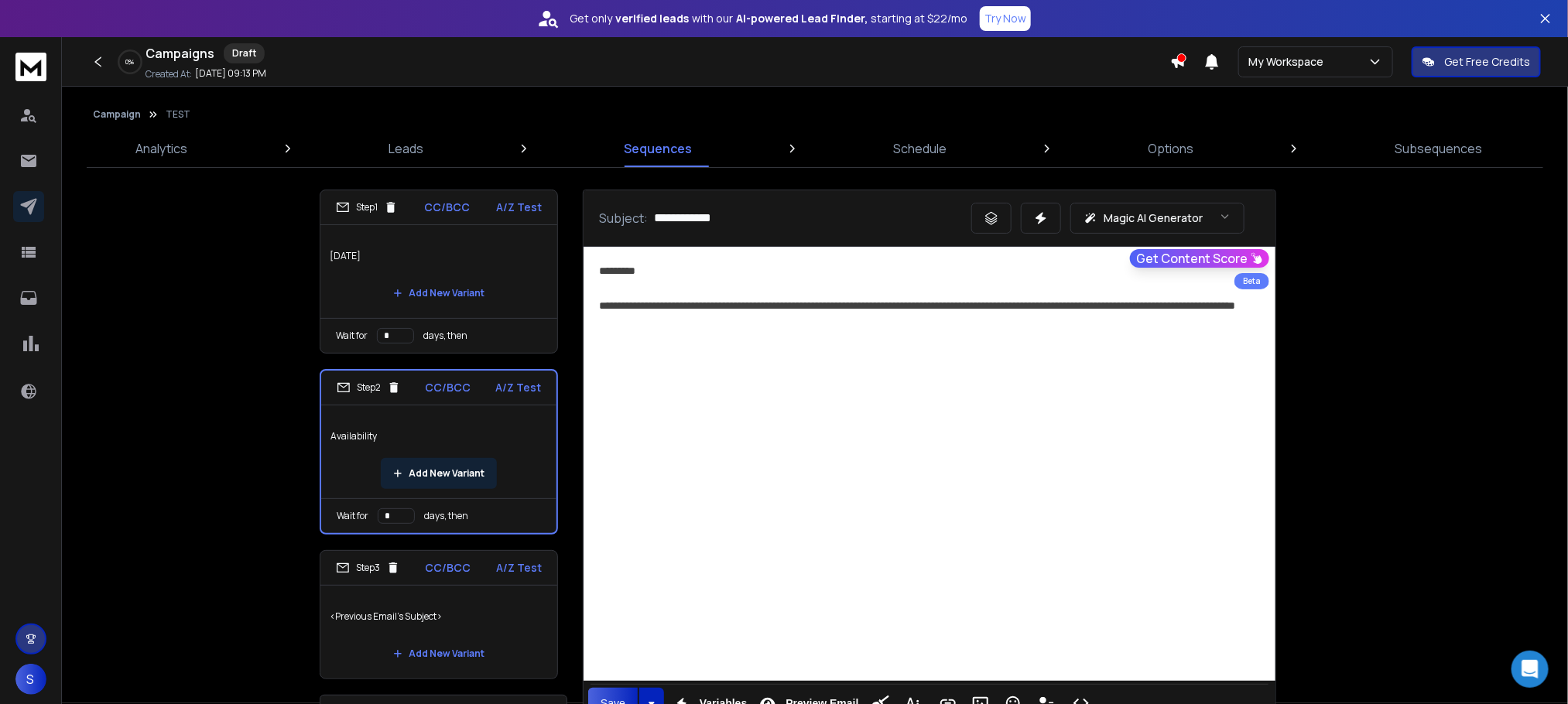
scroll to position [46, 0]
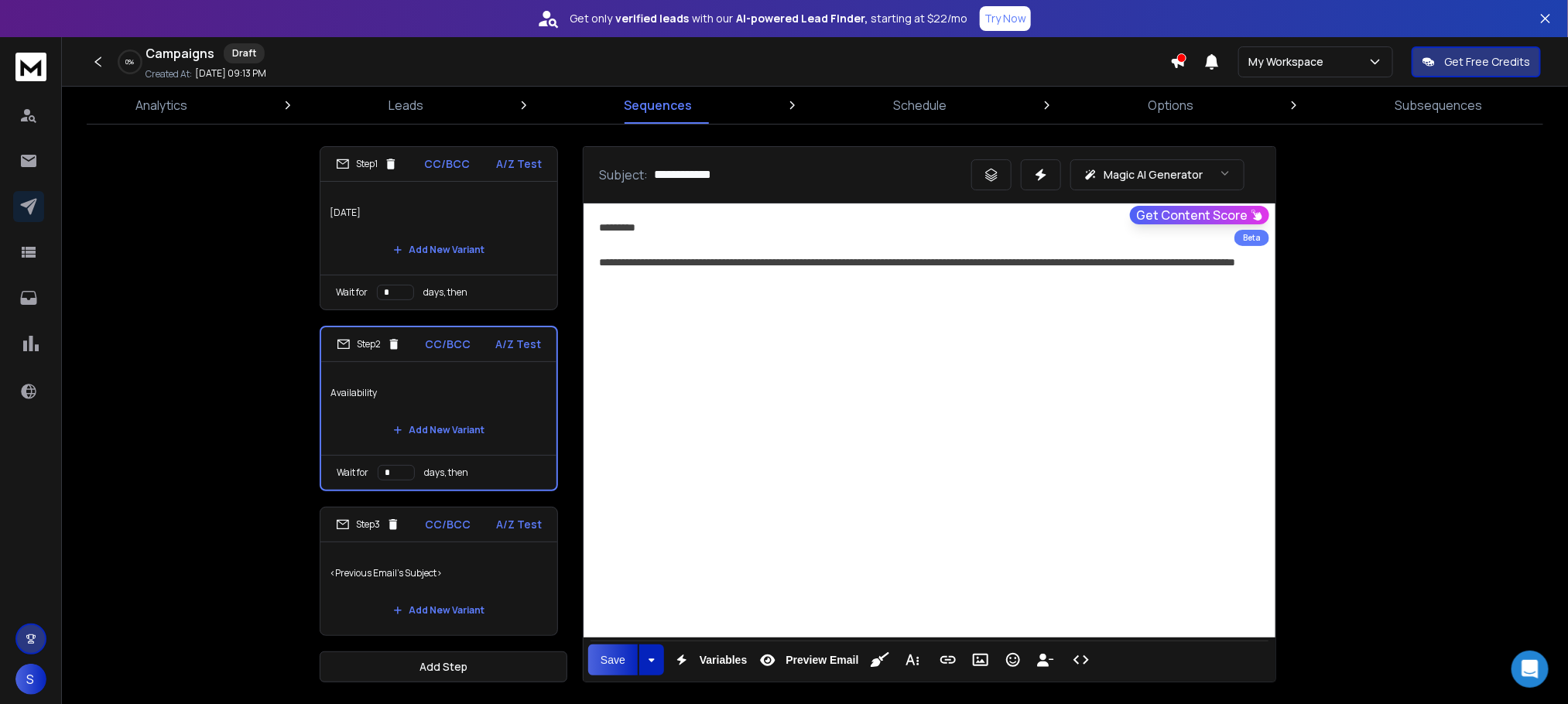
click at [443, 566] on p "<Previous Email's Subject>" at bounding box center [439, 573] width 218 height 43
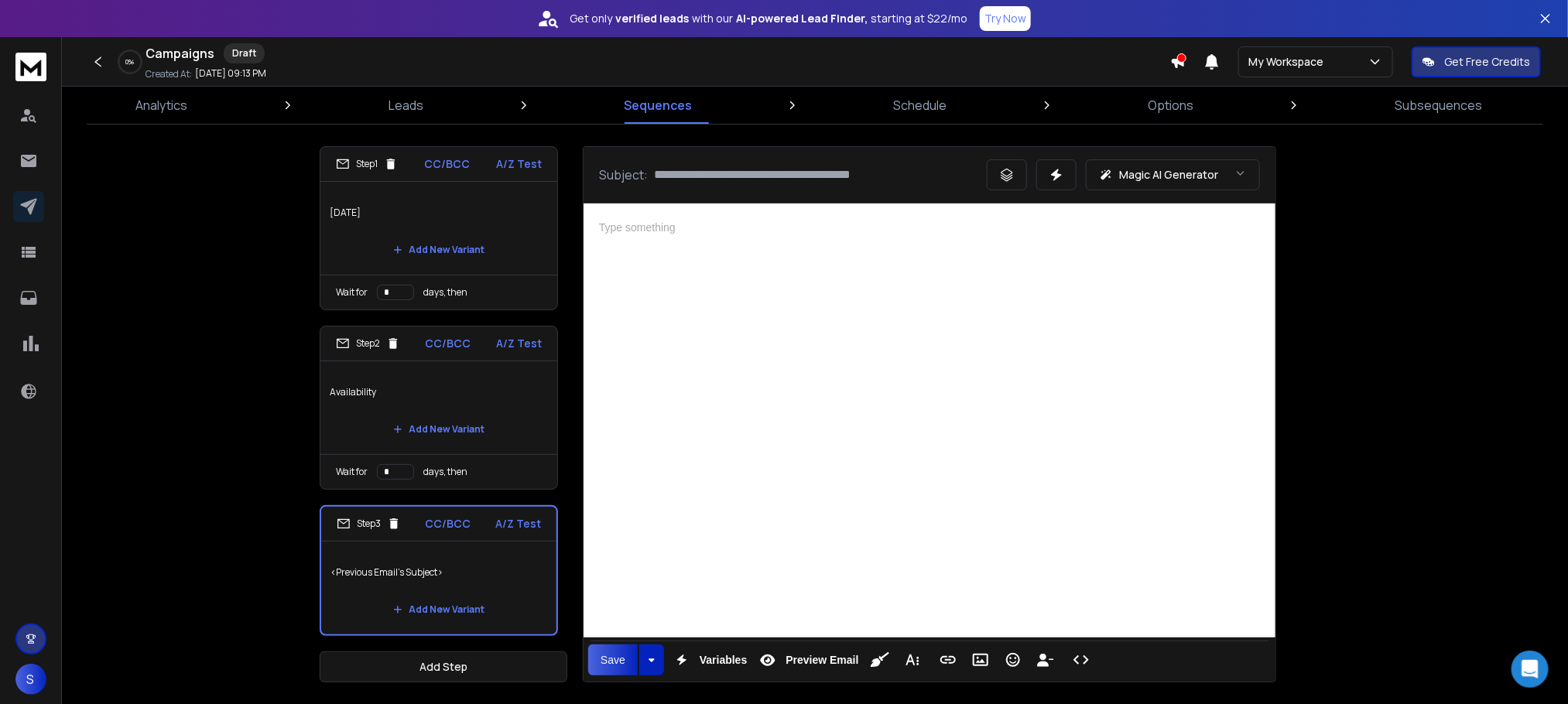
click at [444, 392] on p "Availability" at bounding box center [439, 392] width 218 height 43
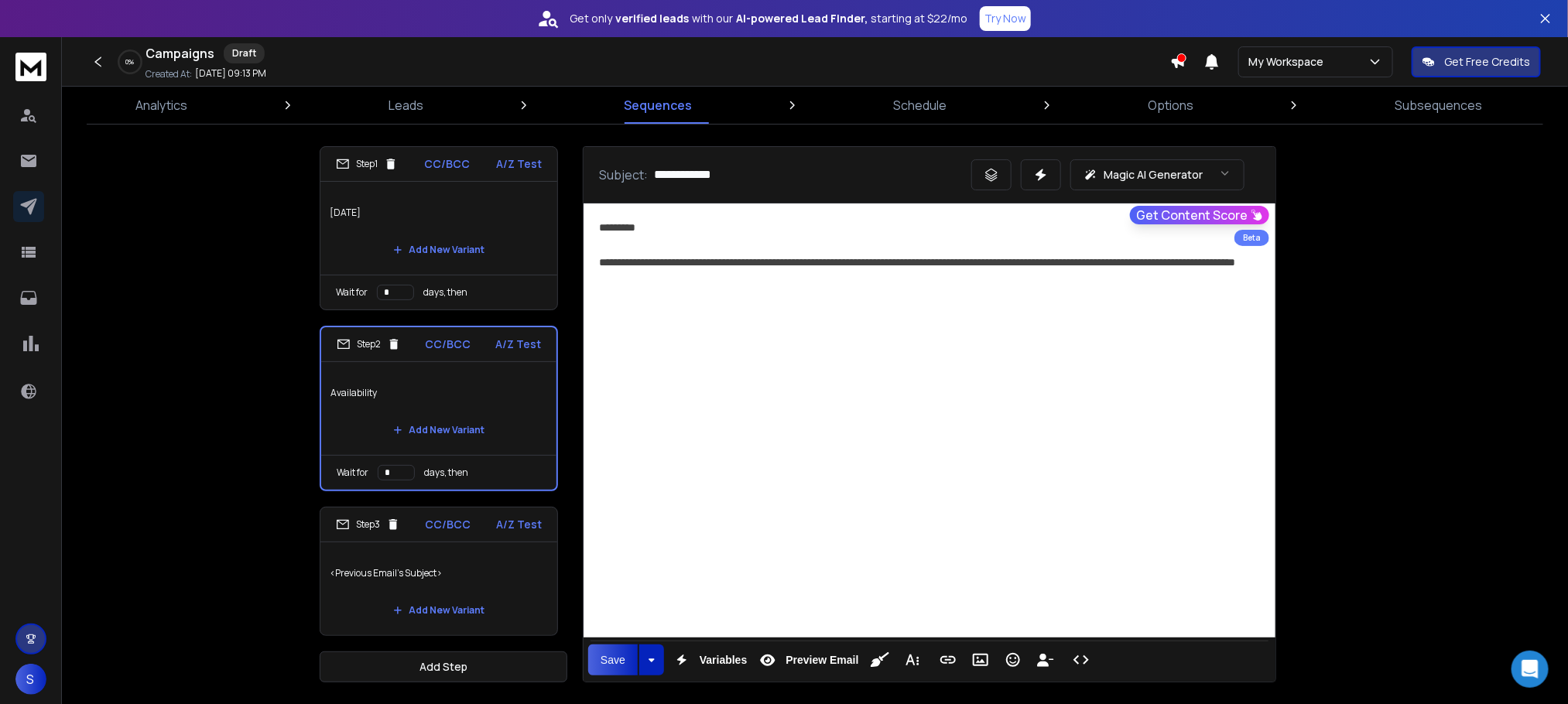
click at [436, 213] on p "WEDNESDAY" at bounding box center [439, 213] width 218 height 43
type input "*********"
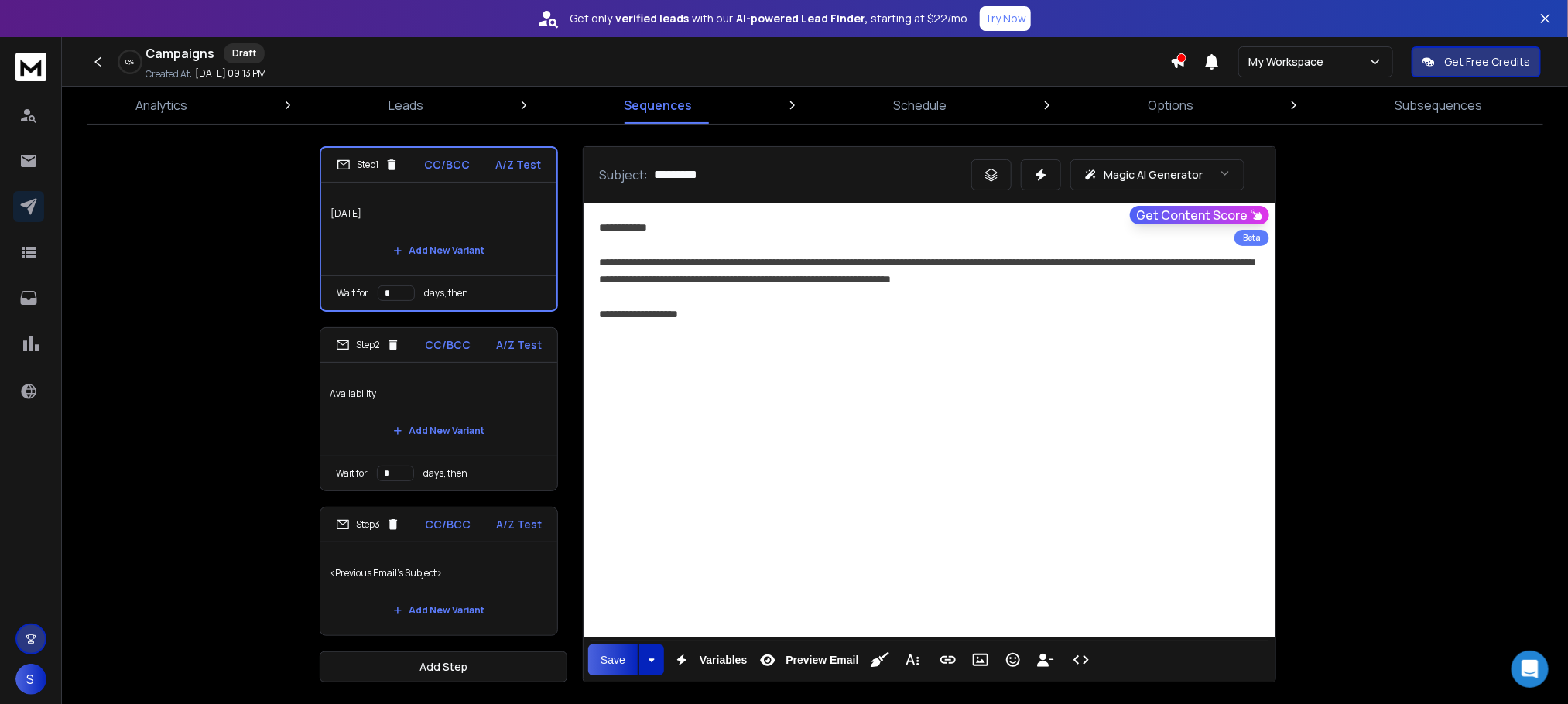
scroll to position [0, 0]
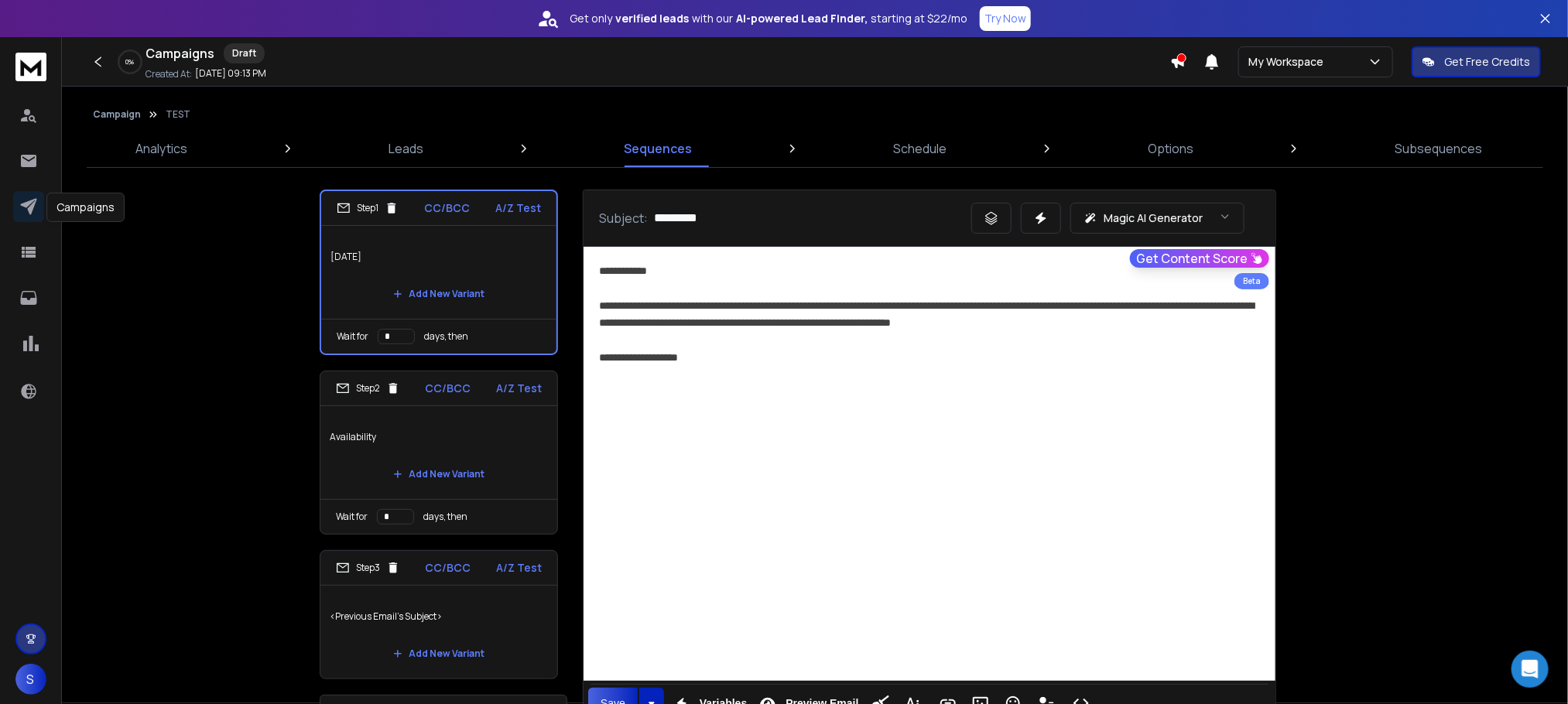
click at [35, 207] on icon at bounding box center [29, 207] width 19 height 19
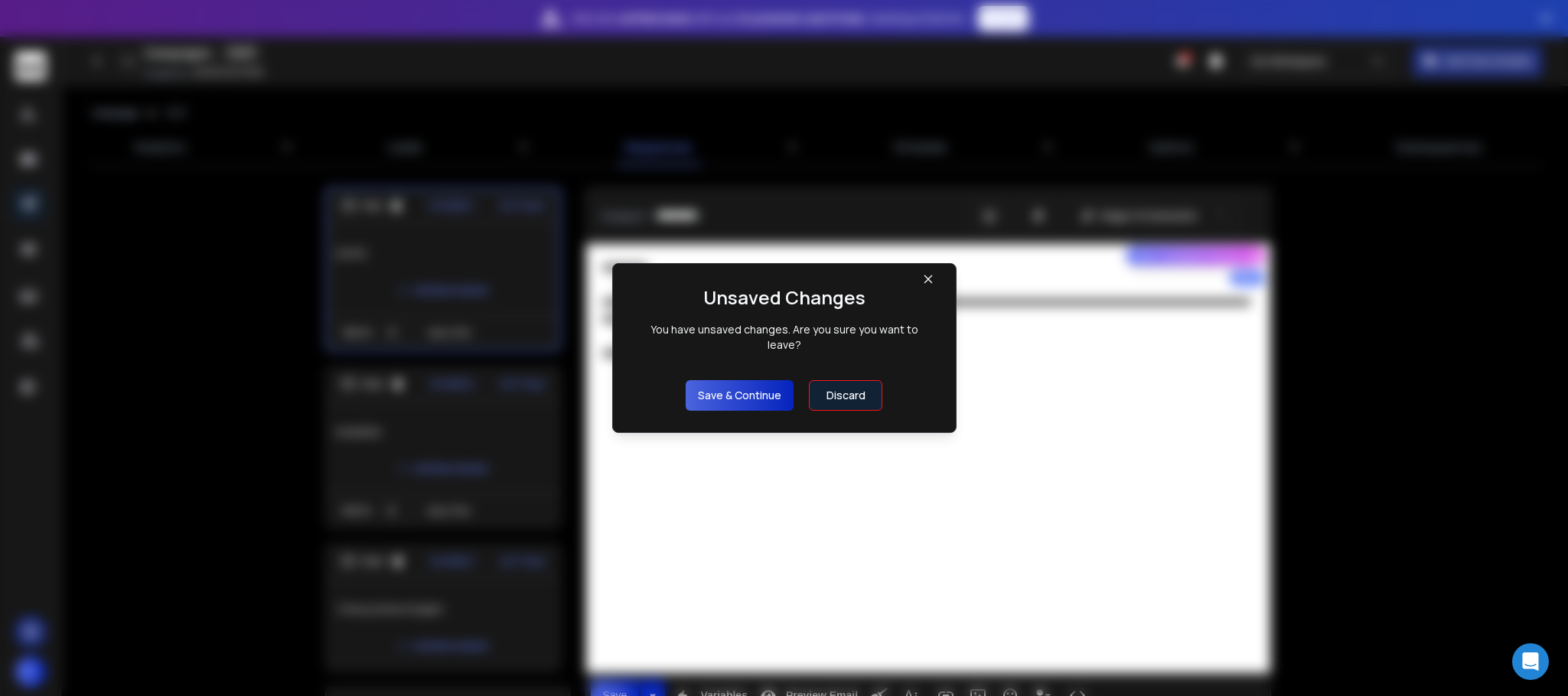
click at [854, 388] on button "Discard" at bounding box center [846, 395] width 73 height 30
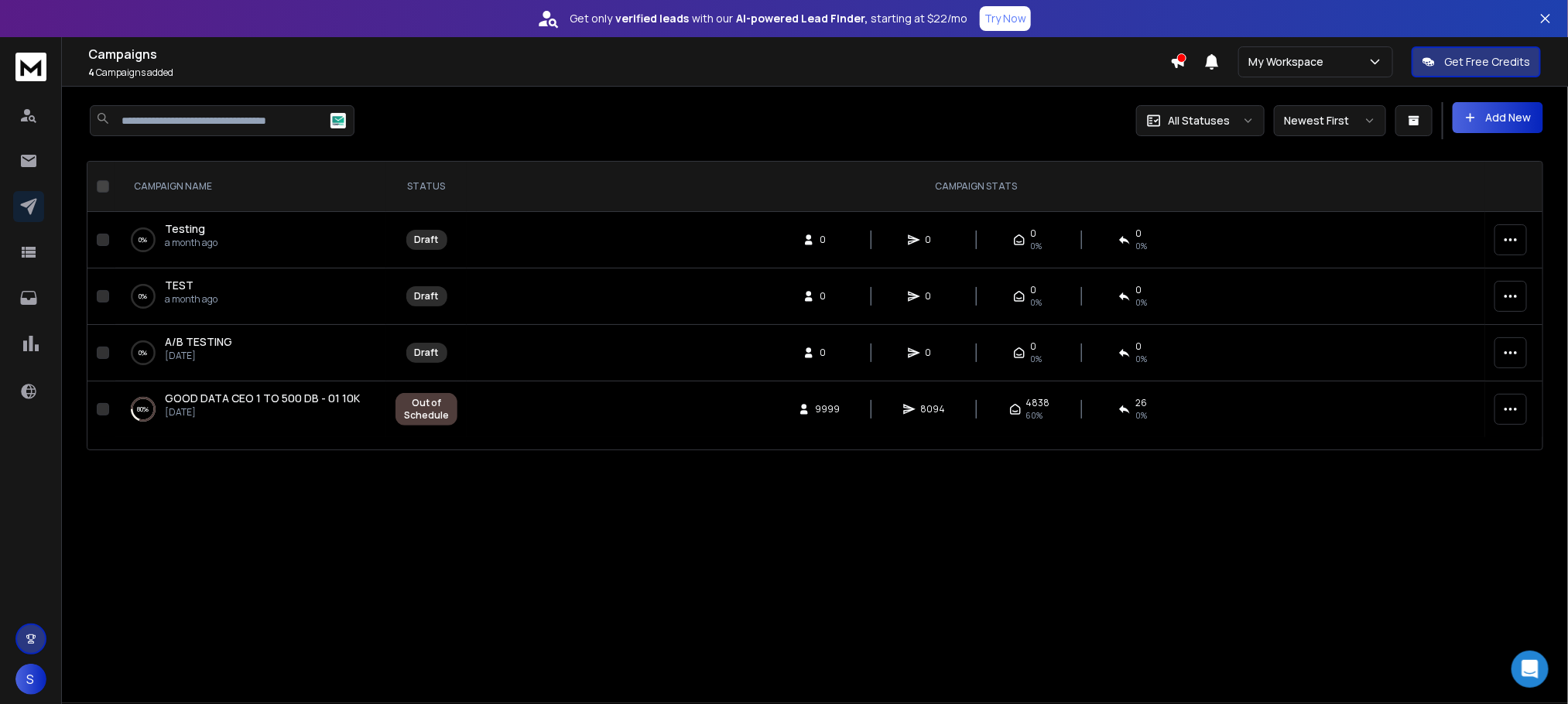
click at [195, 342] on span "A/B TESTING" at bounding box center [198, 342] width 68 height 15
click at [209, 365] on div "A/B TESTING 2 months ago" at bounding box center [198, 353] width 68 height 37
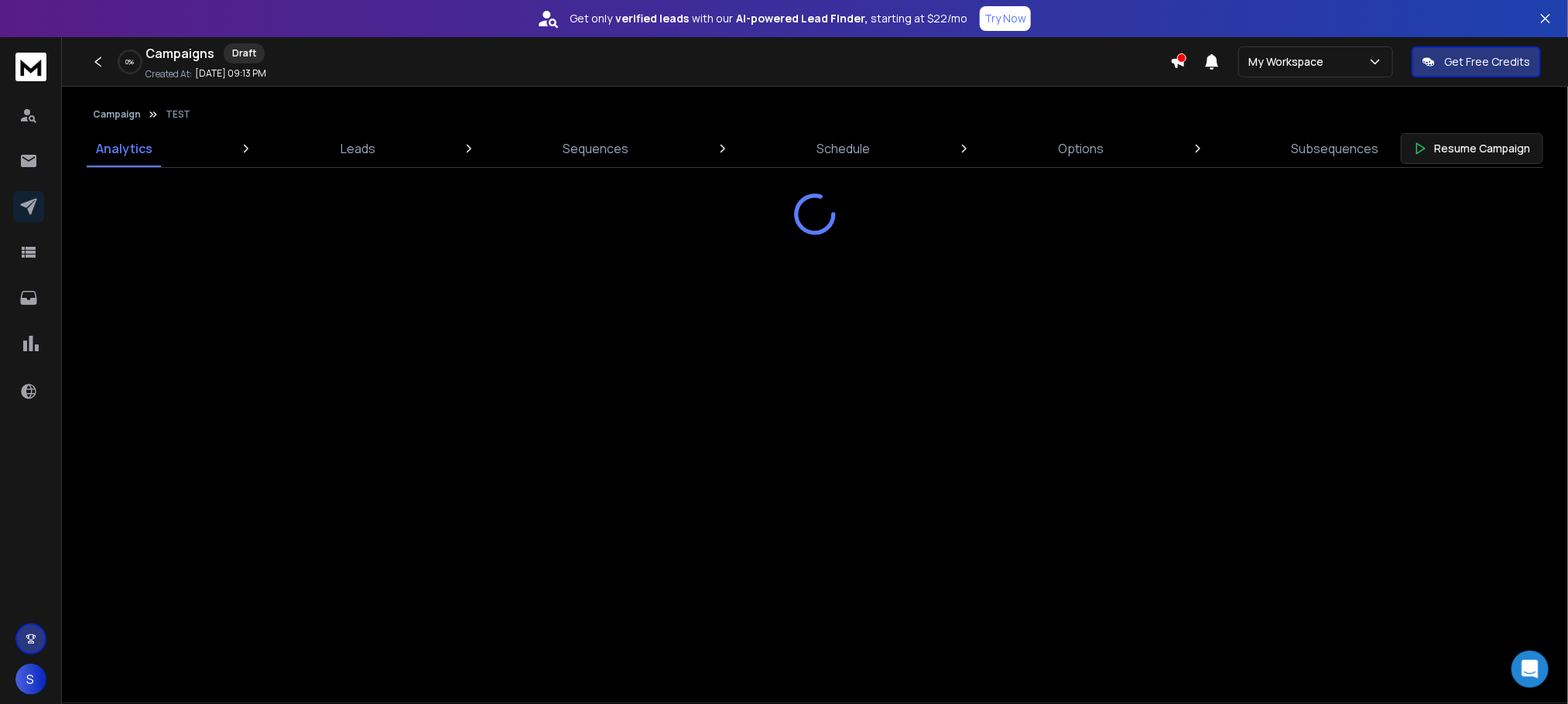
click at [206, 341] on div at bounding box center [815, 542] width 1444 height 704
click at [607, 145] on p "Sequences" at bounding box center [597, 149] width 66 height 19
click at [578, 145] on p "Sequences" at bounding box center [597, 149] width 66 height 19
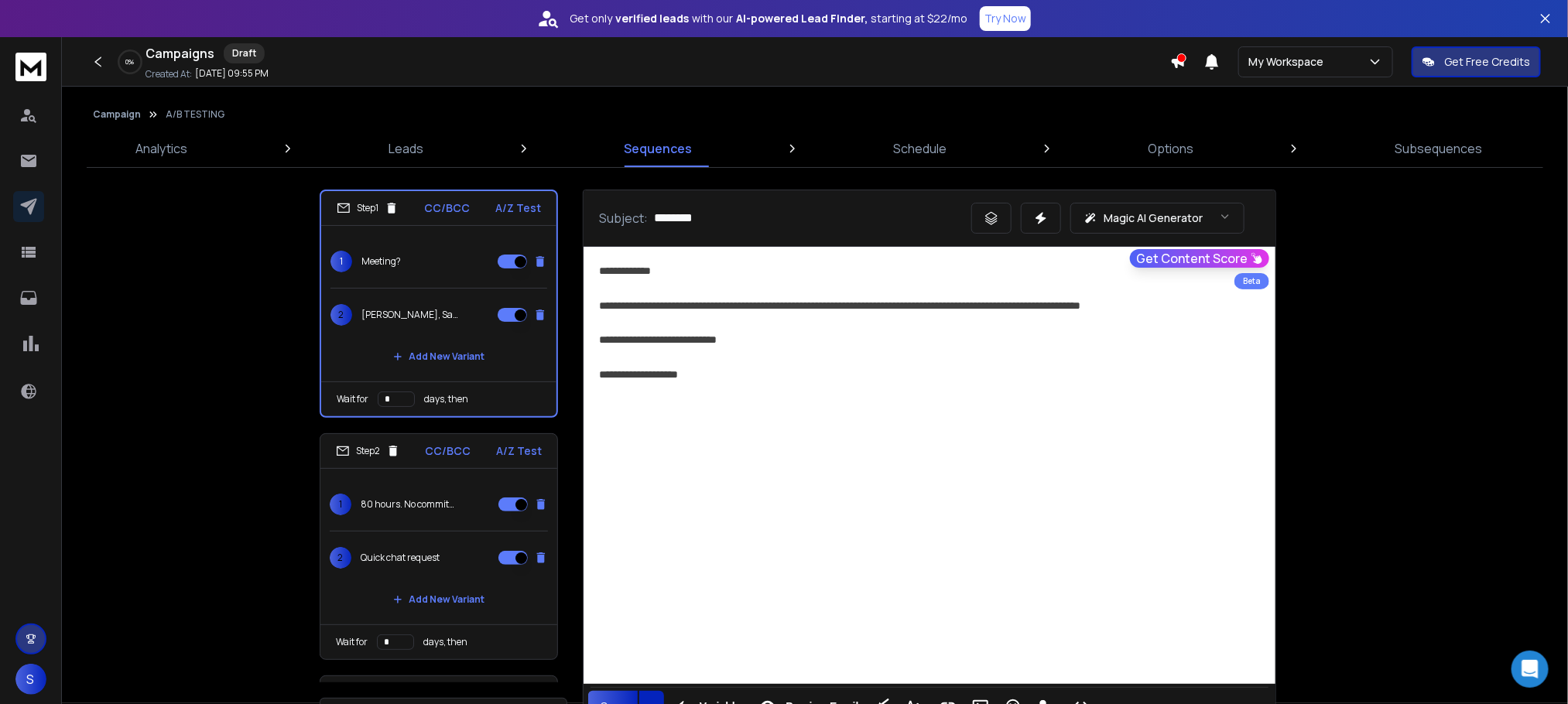
click at [387, 258] on p "Meeting?" at bounding box center [381, 261] width 39 height 13
click at [390, 265] on p "Meeting?" at bounding box center [381, 261] width 39 height 13
click at [395, 261] on p "Meeting?" at bounding box center [381, 261] width 39 height 13
click at [376, 258] on p "Meeting?" at bounding box center [381, 261] width 39 height 13
click at [406, 490] on div "1 80 hours. No commitment." at bounding box center [439, 505] width 218 height 54
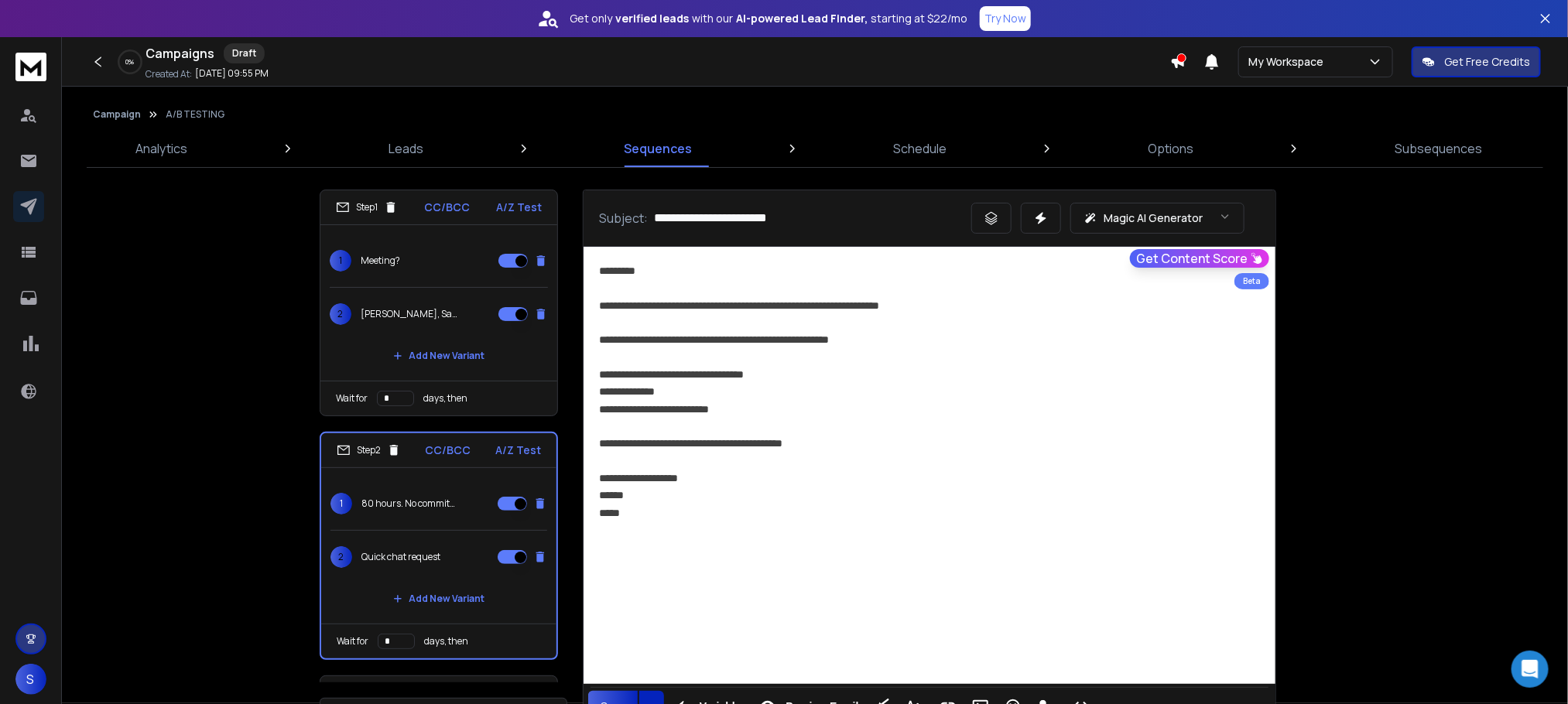
click at [402, 328] on div "2 [PERSON_NAME], Say "yes" to connect" at bounding box center [439, 314] width 218 height 53
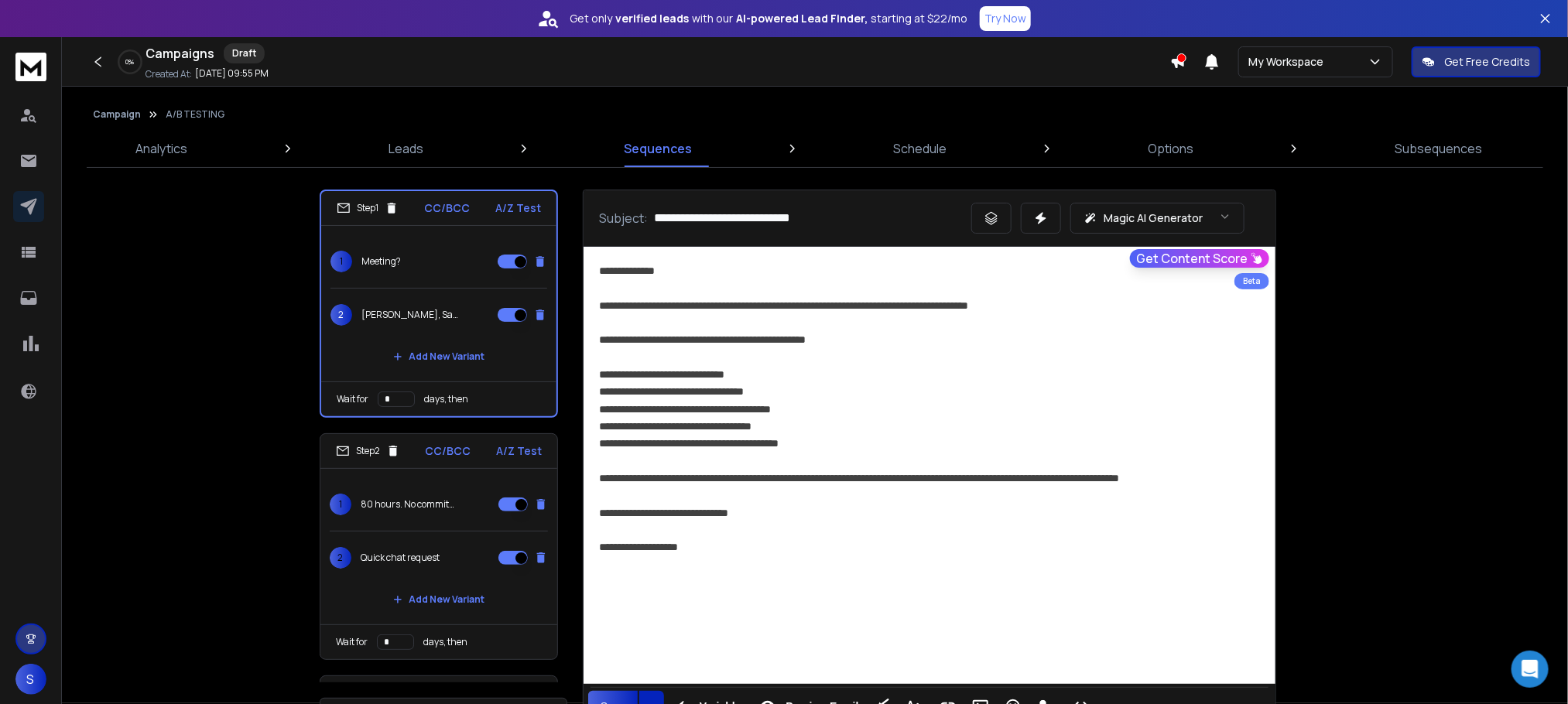
click at [402, 261] on div "1 Meeting?" at bounding box center [439, 262] width 217 height 54
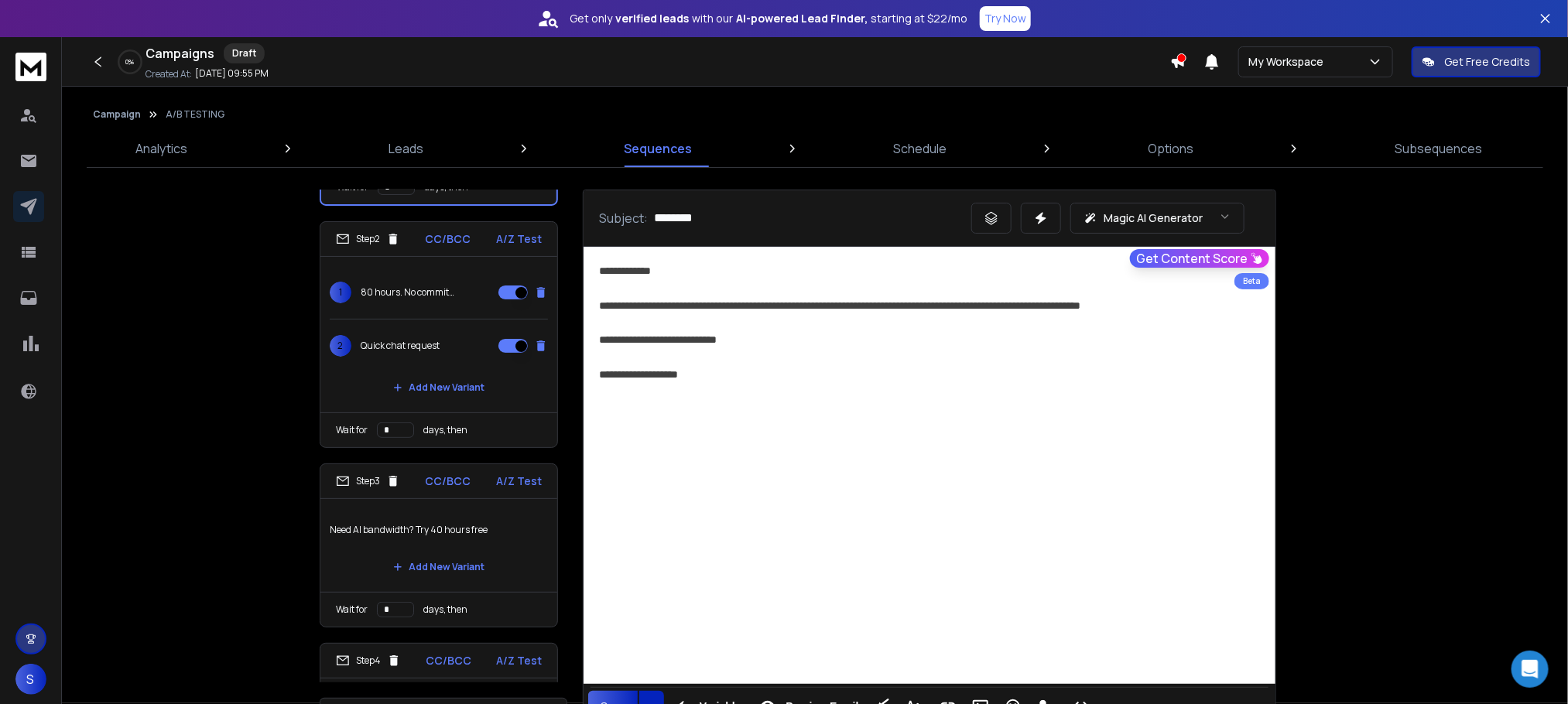
scroll to position [232, 0]
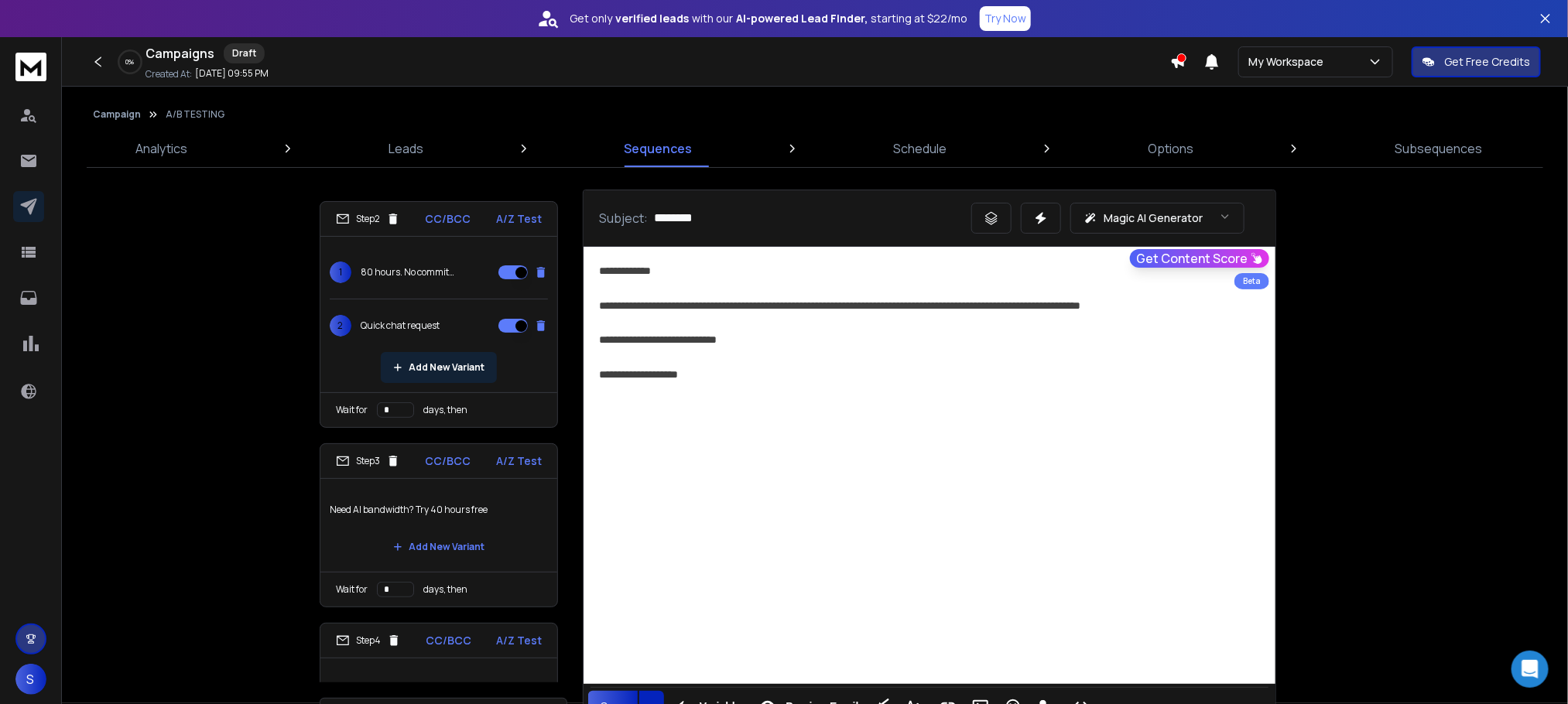
drag, startPoint x: 428, startPoint y: 331, endPoint x: 426, endPoint y: 365, distance: 34.1
click at [430, 331] on p "Quick chat request" at bounding box center [400, 326] width 79 height 13
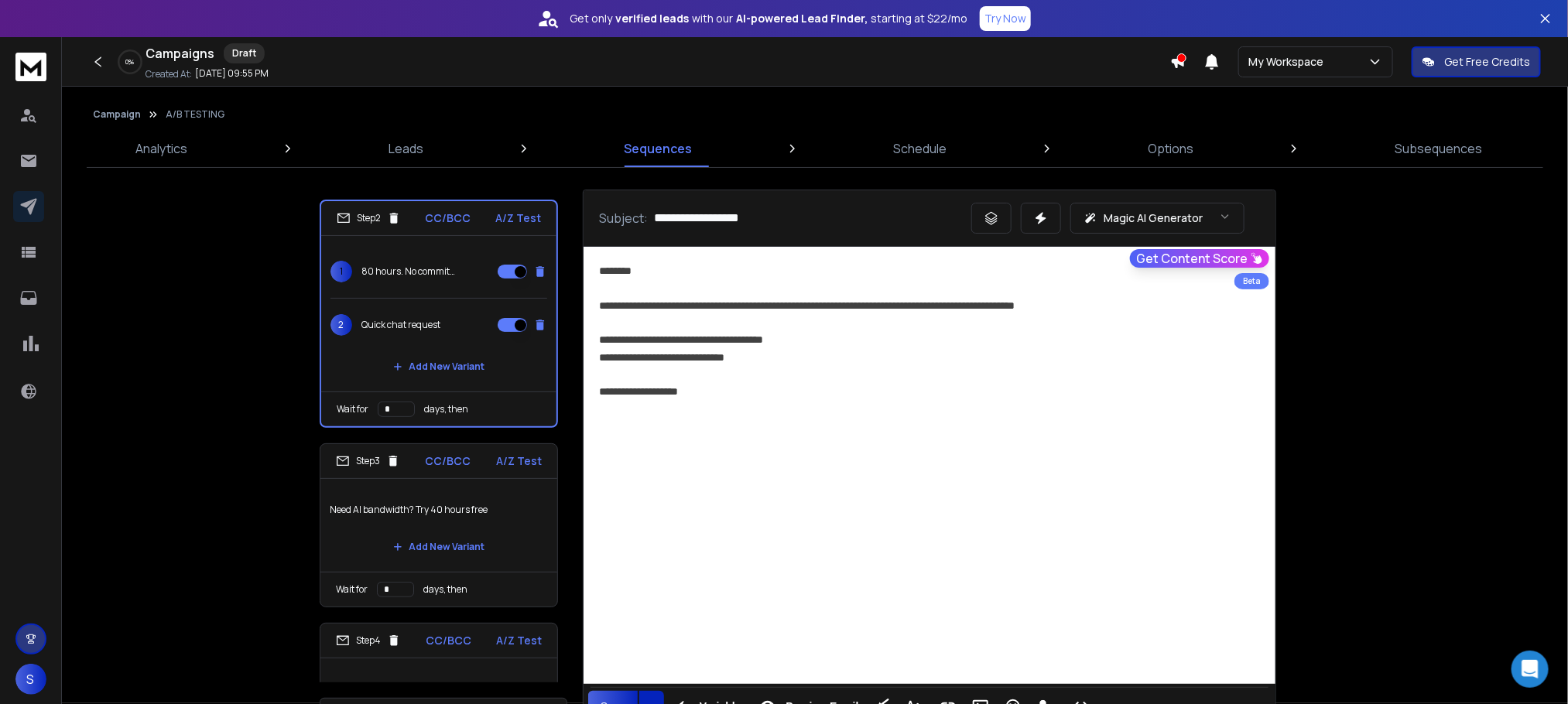
click at [404, 497] on p "Need AI bandwidth? Try 40 hours free" at bounding box center [439, 509] width 218 height 43
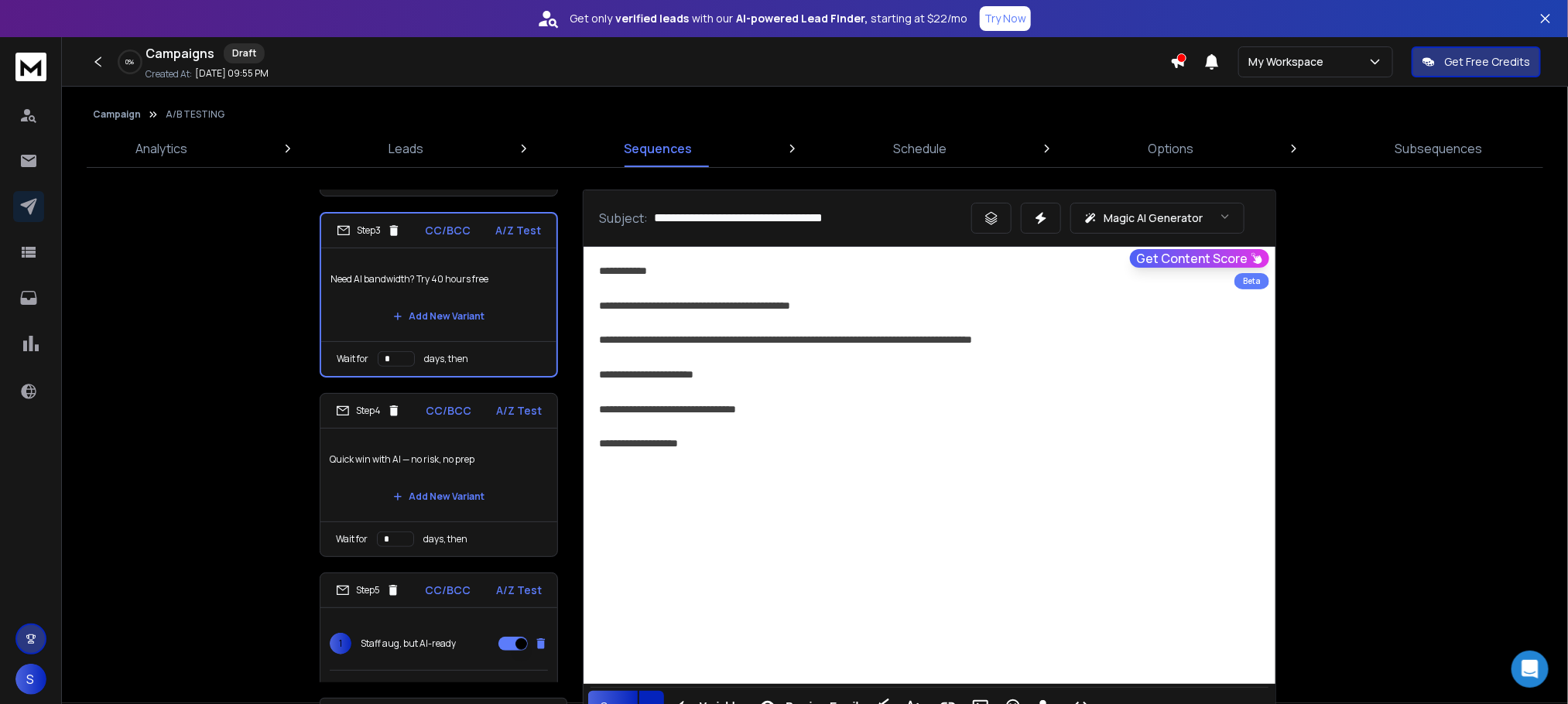
scroll to position [465, 0]
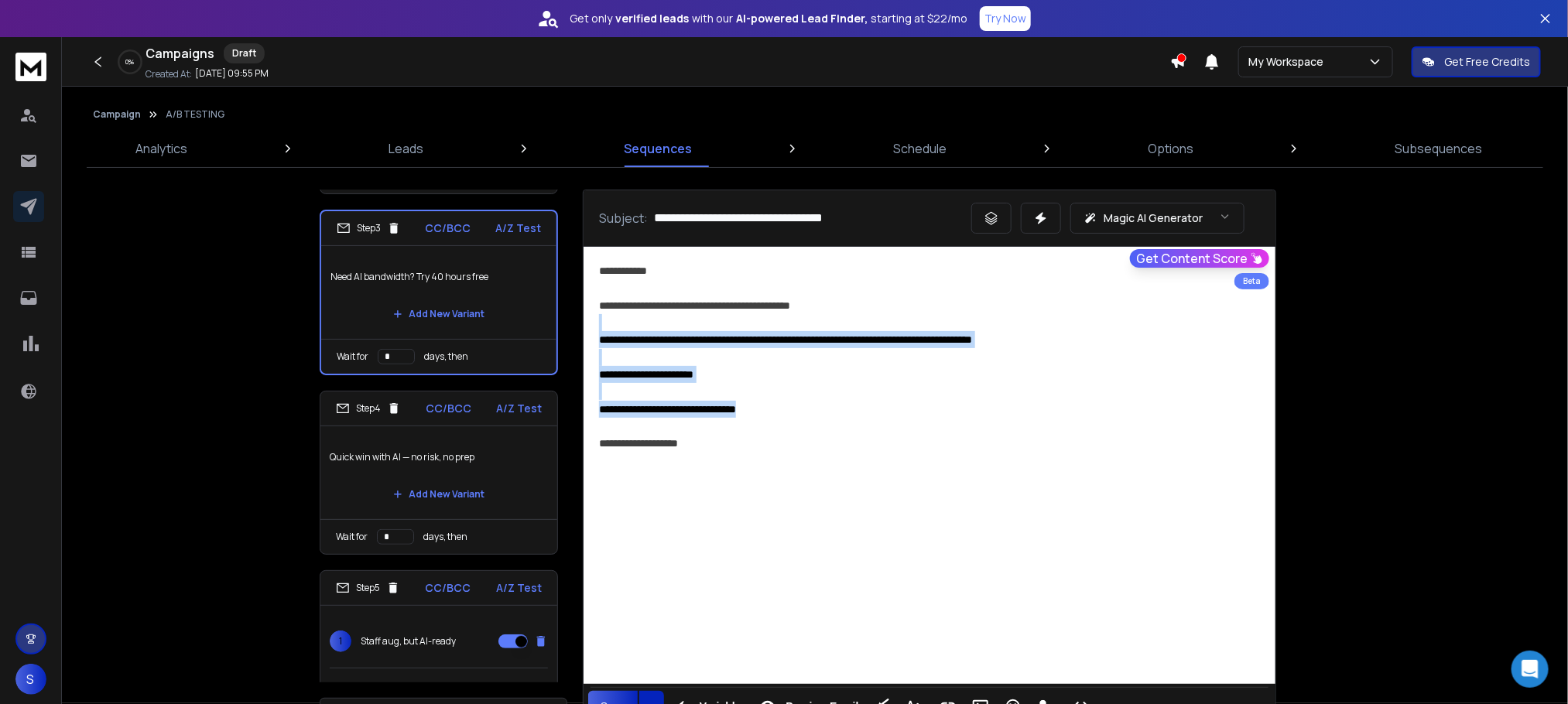
copy div "**********"
drag, startPoint x: 788, startPoint y: 407, endPoint x: 580, endPoint y: 307, distance: 230.8
click at [580, 307] on div "Step 1 CC/BCC A/Z Test 1 Meeting? 2 Hussain, Say "yes" to connect Add New Varia…" at bounding box center [815, 459] width 991 height 539
click at [437, 458] on p "Quick win with AI — no risk, no prep" at bounding box center [439, 457] width 218 height 43
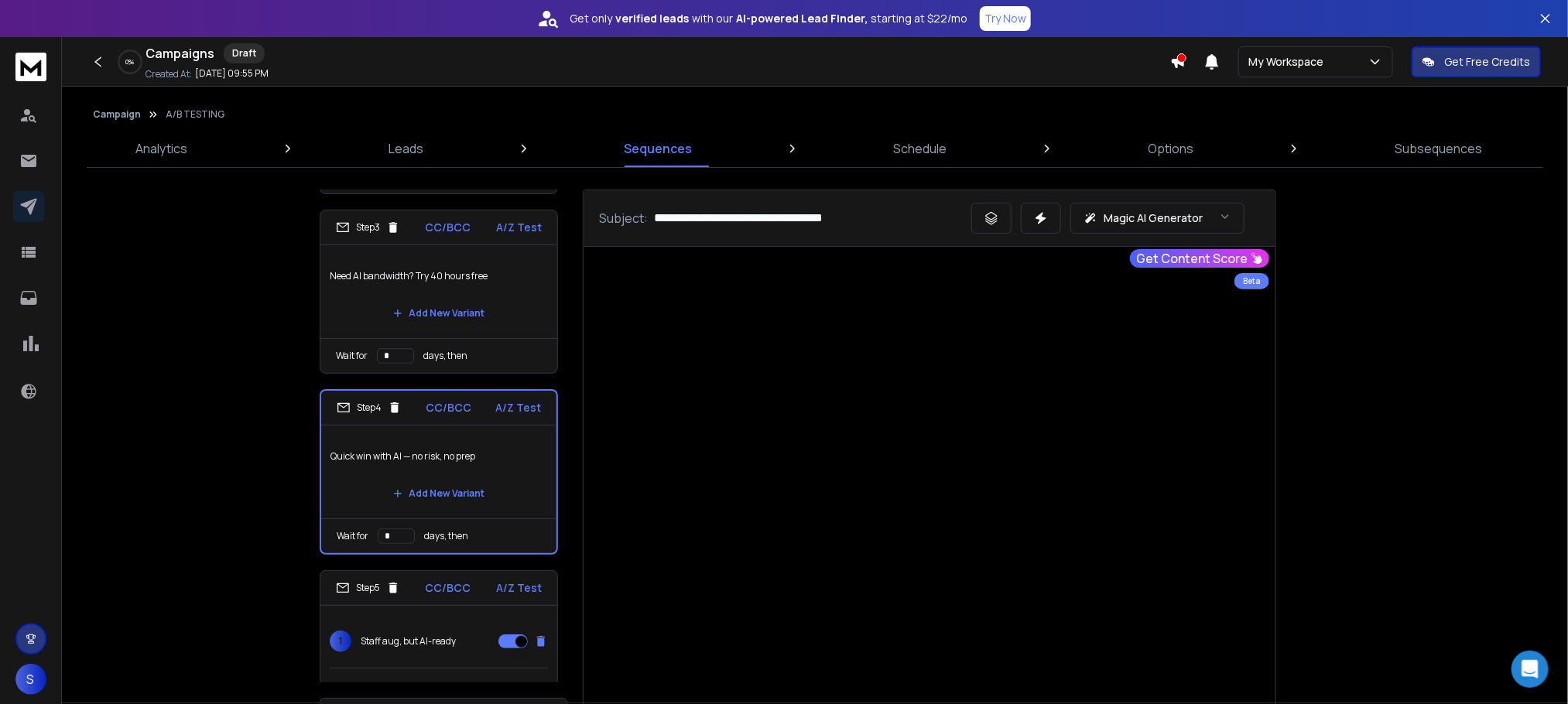
type input "**********"
